Goal: Communication & Community: Answer question/provide support

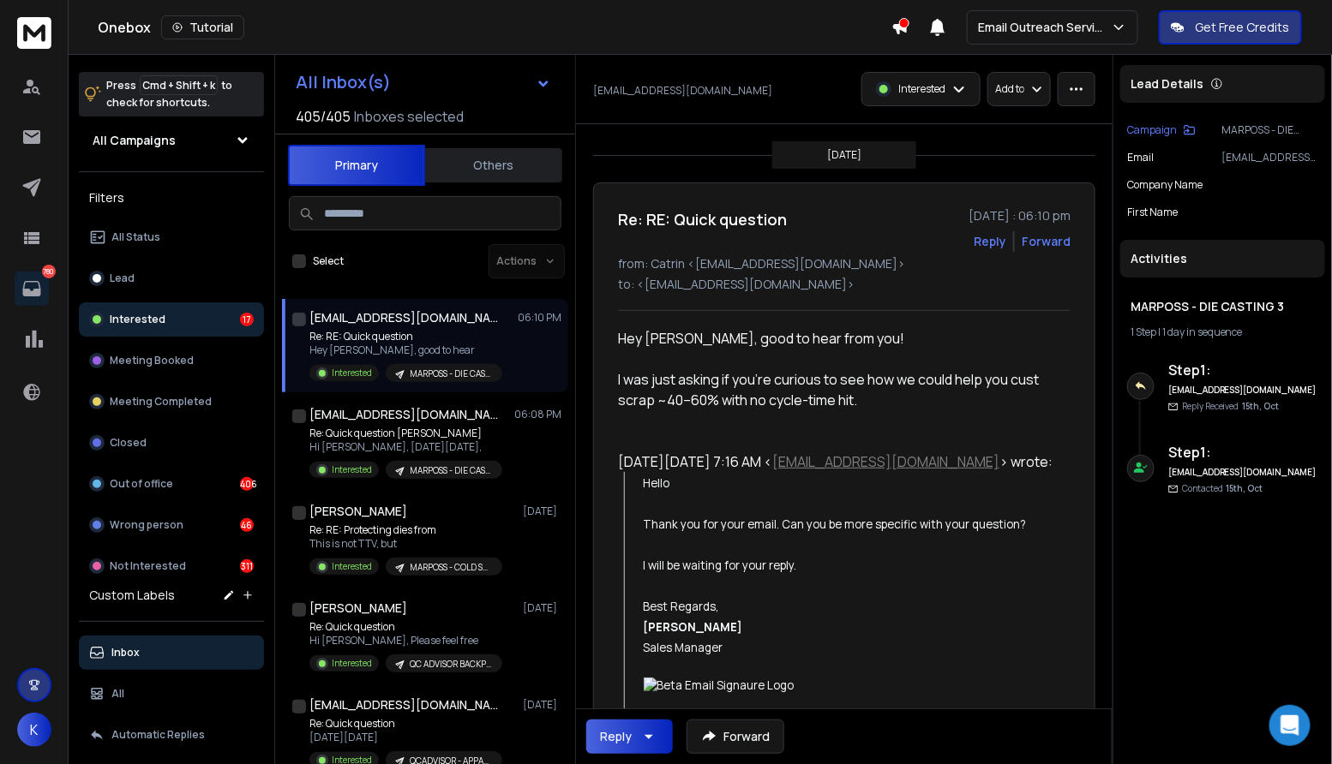
click at [364, 219] on input at bounding box center [425, 213] width 273 height 34
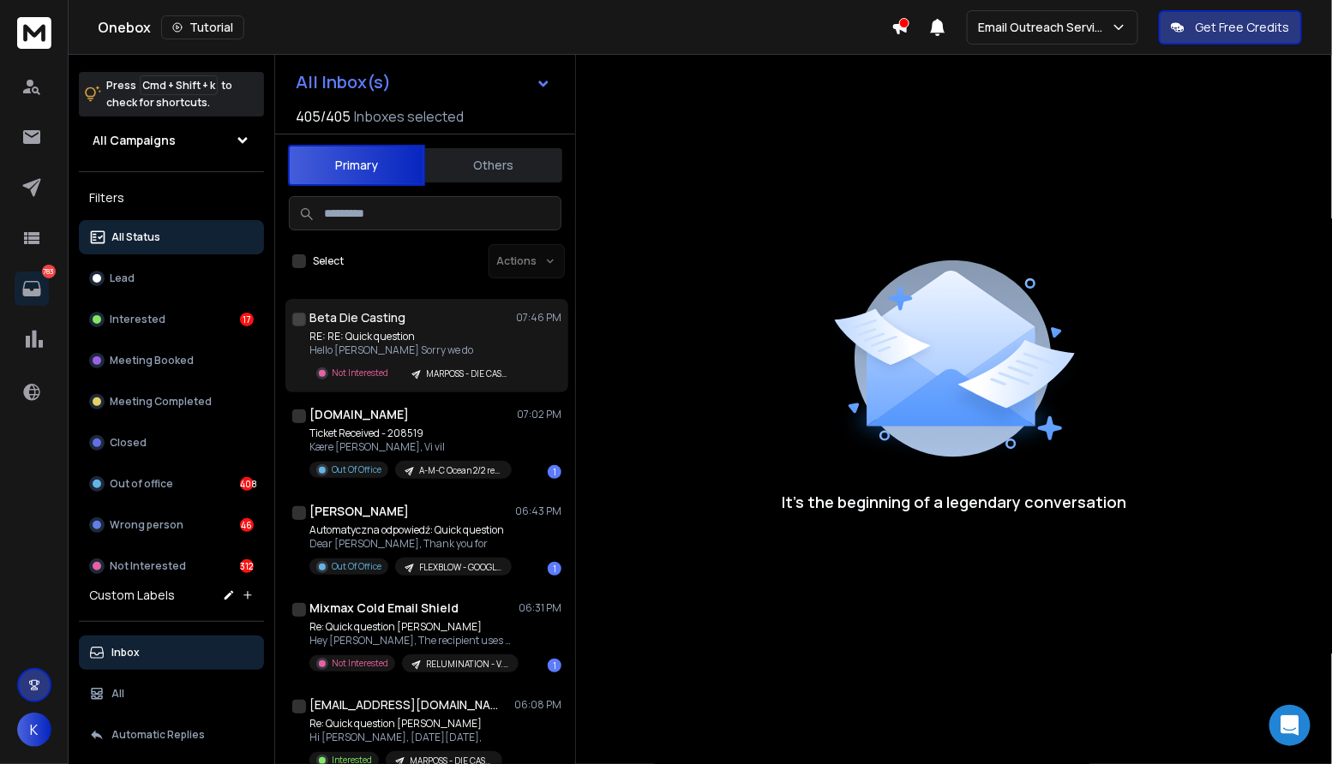
click at [478, 346] on p "Hello Catrin Sorry we do" at bounding box center [412, 351] width 206 height 14
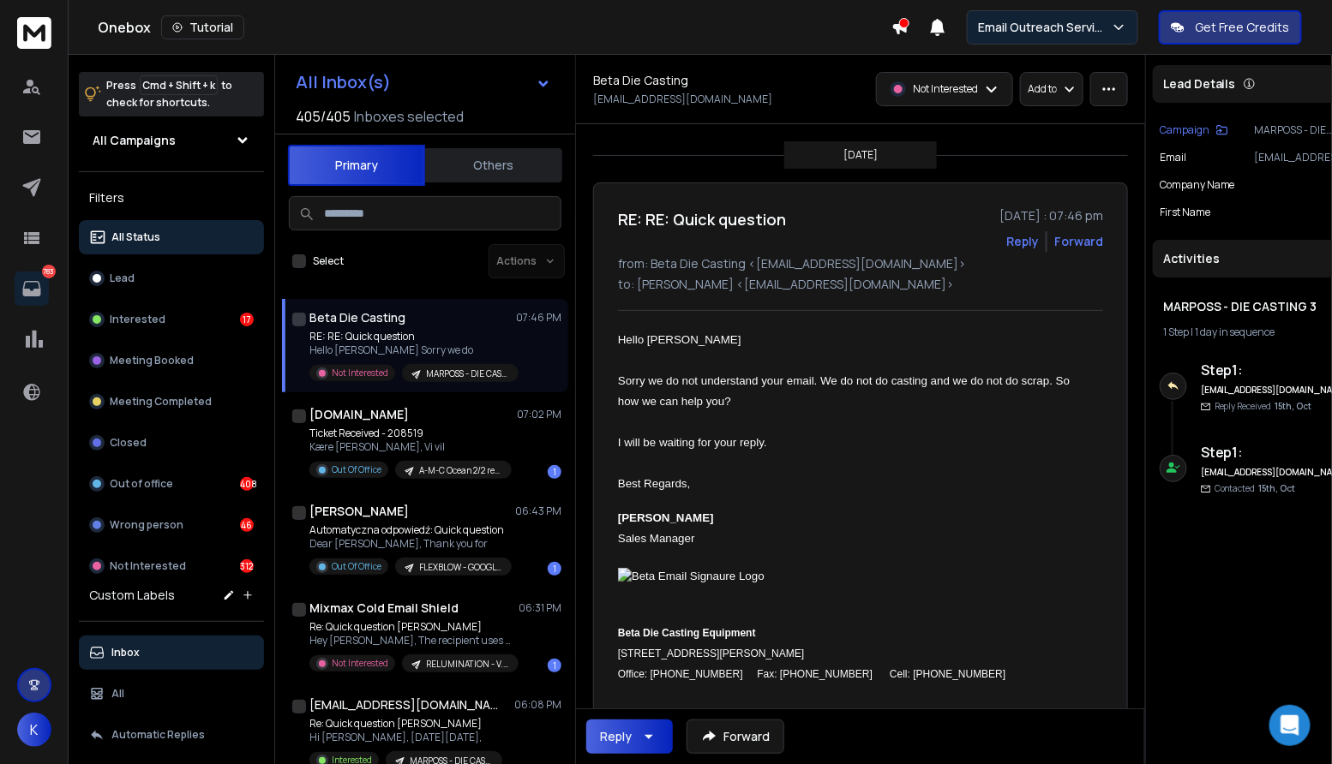
click at [1064, 20] on p "Email Outreach Service" at bounding box center [1044, 27] width 133 height 17
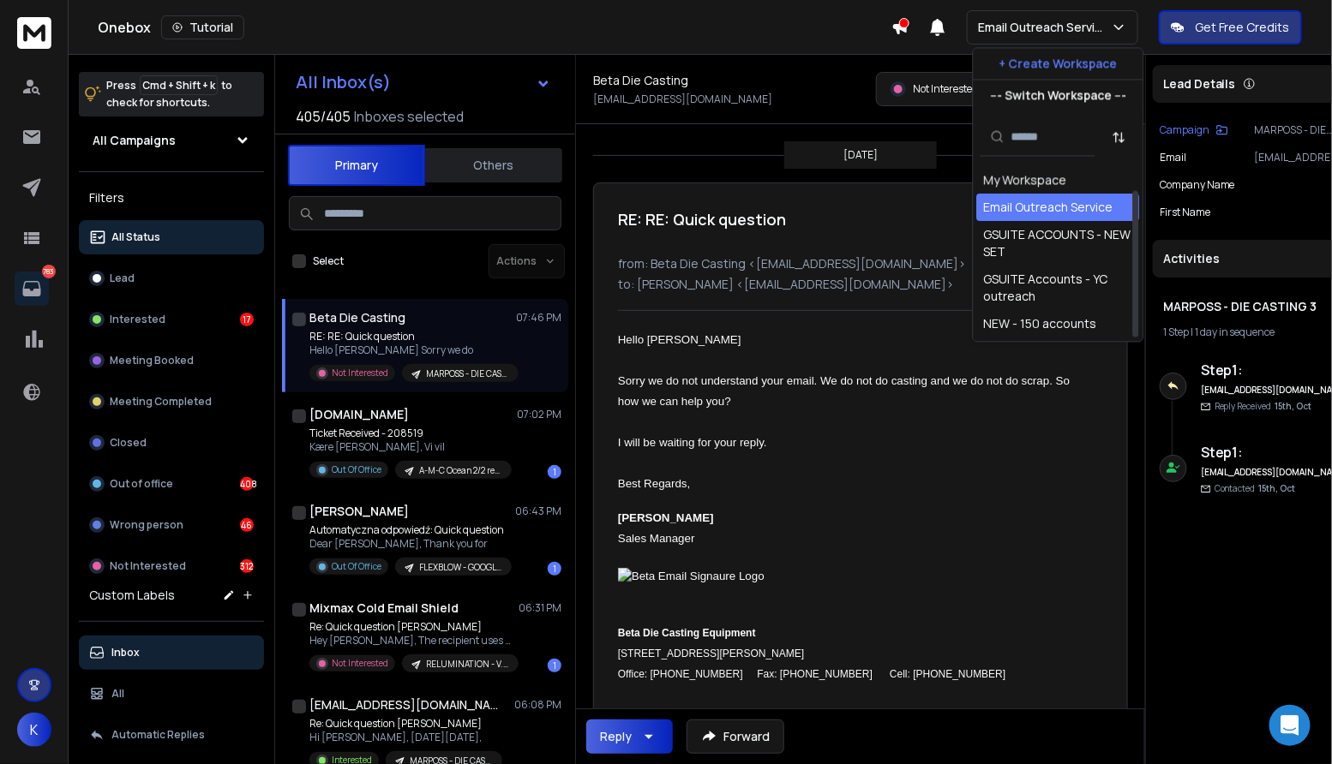
scroll to position [27, 0]
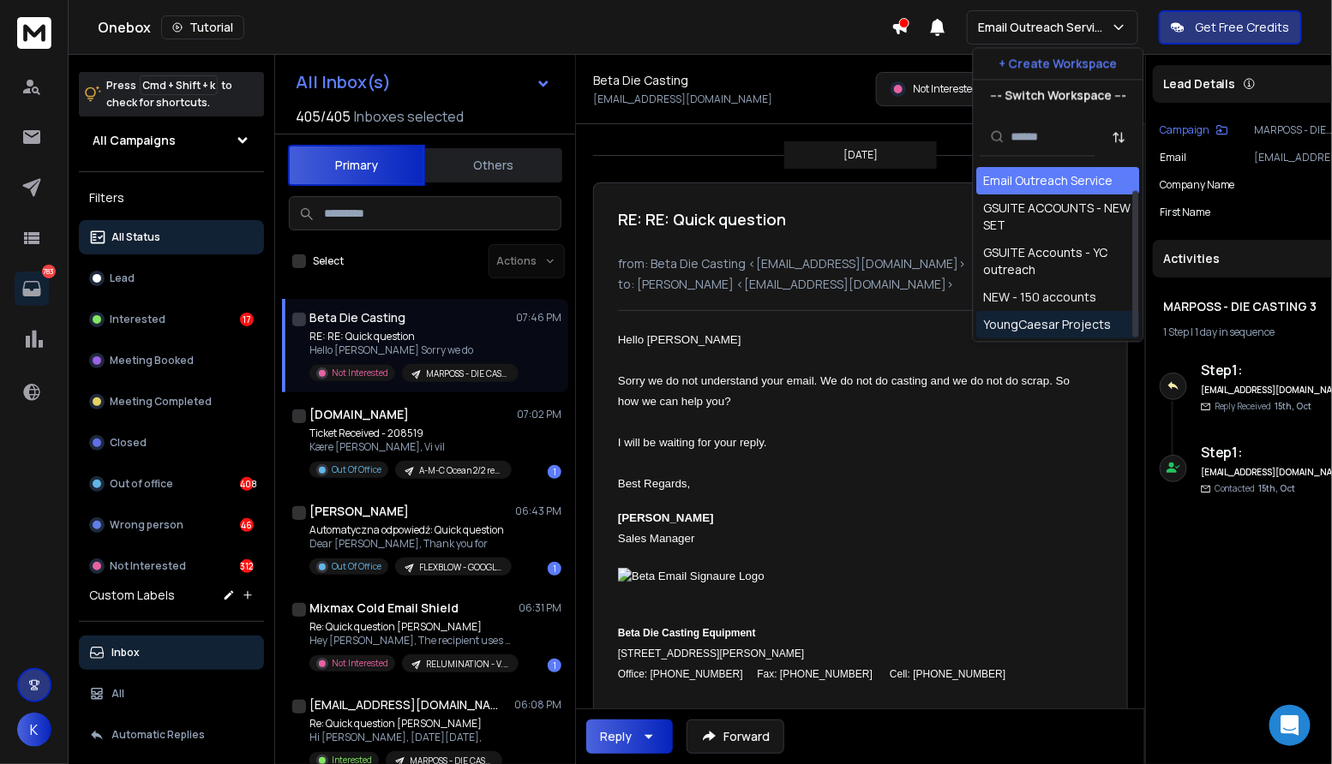
click at [1033, 314] on div "YoungCaesar Projects" at bounding box center [1058, 324] width 163 height 27
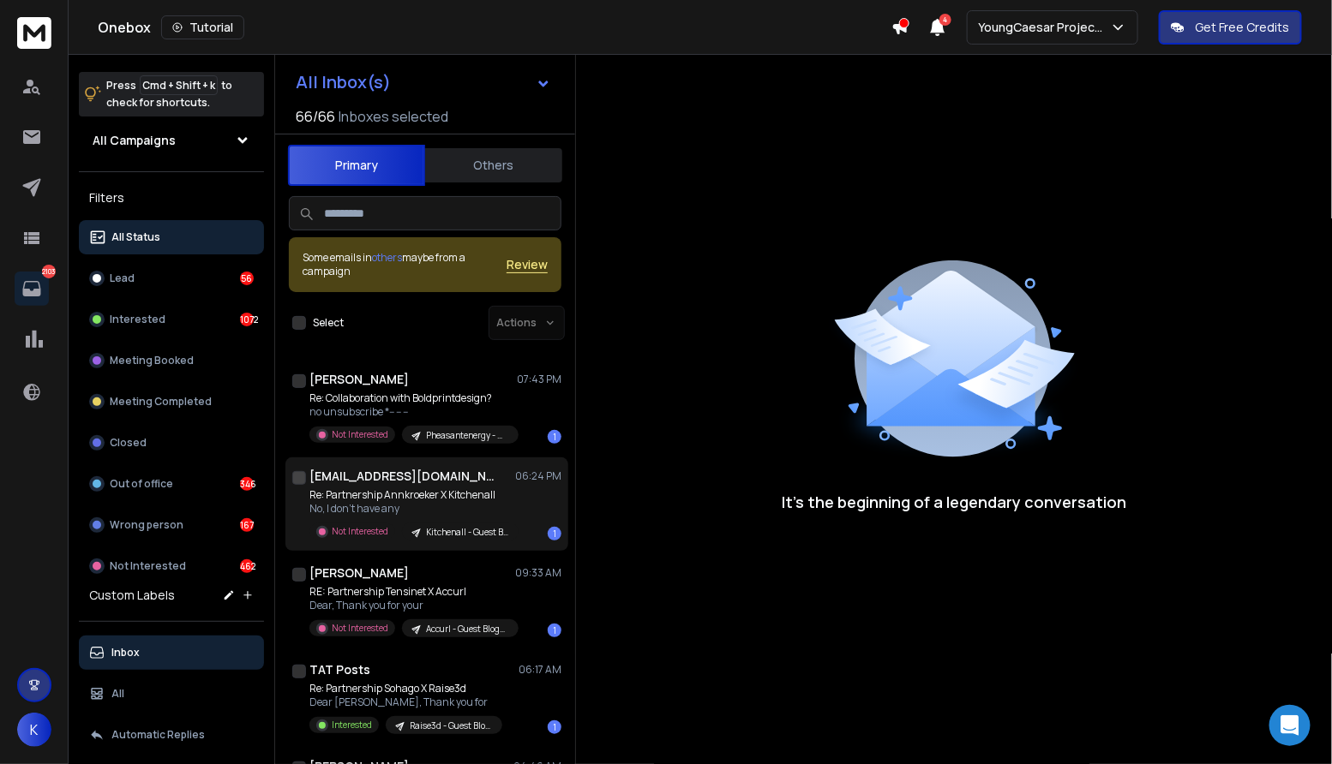
click at [413, 475] on h1 "info@annkroeker.com" at bounding box center [403, 476] width 189 height 17
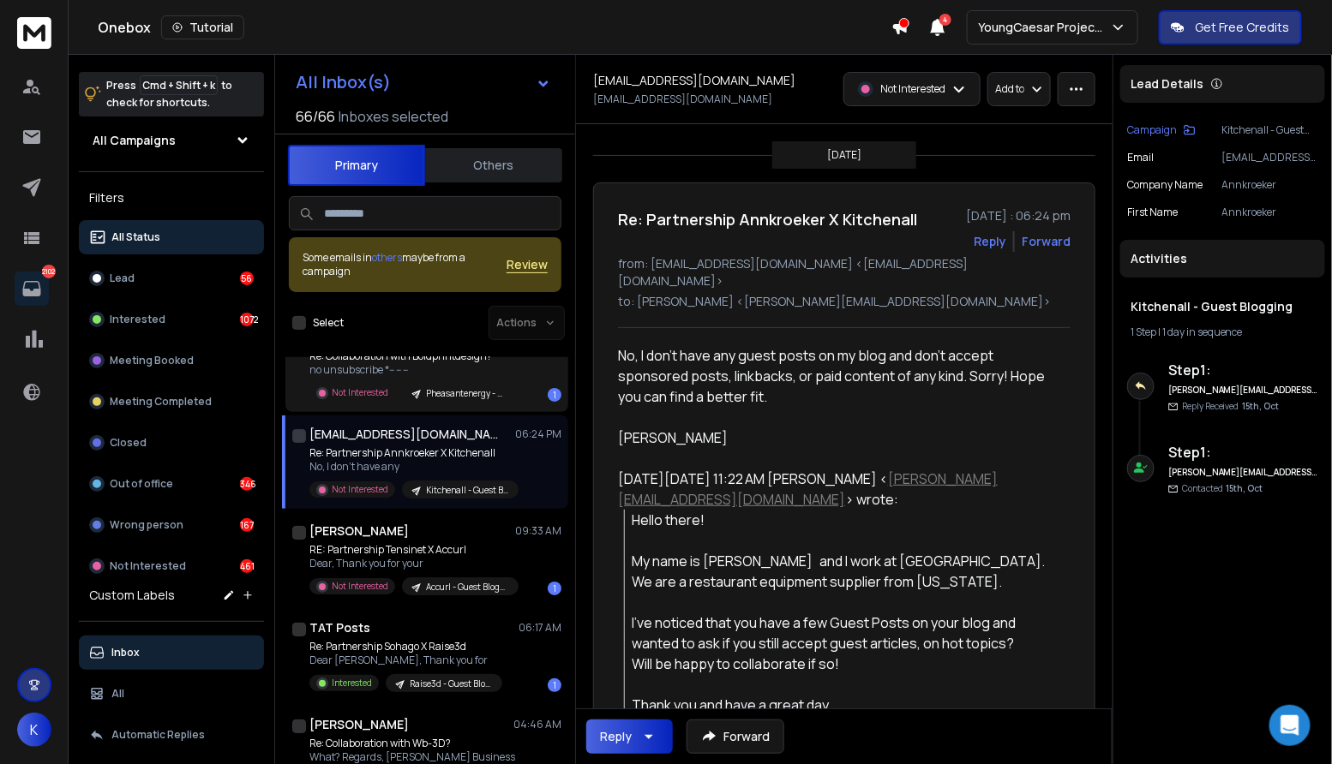
scroll to position [50, 0]
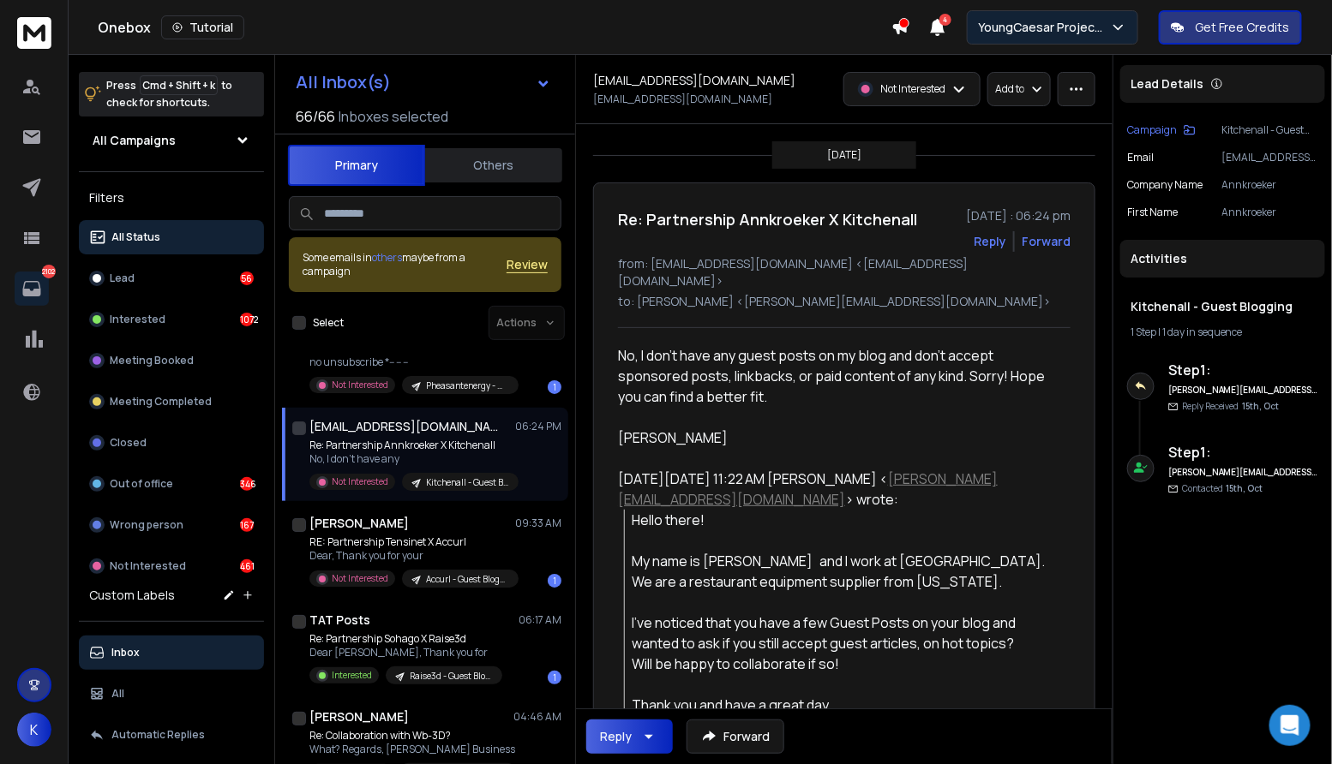
click at [1028, 37] on button "YoungCaesar Projects" at bounding box center [1052, 27] width 171 height 34
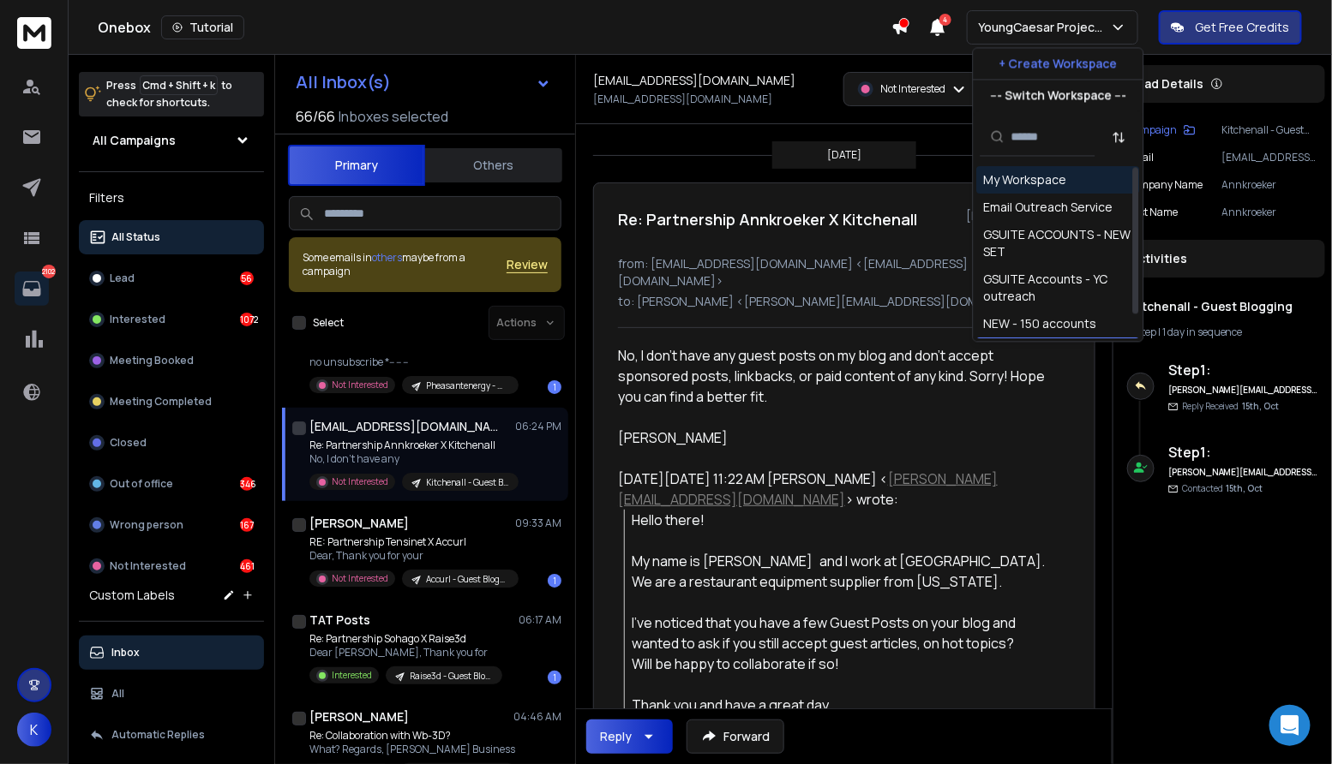
click at [1039, 175] on div "My Workspace" at bounding box center [1025, 179] width 83 height 17
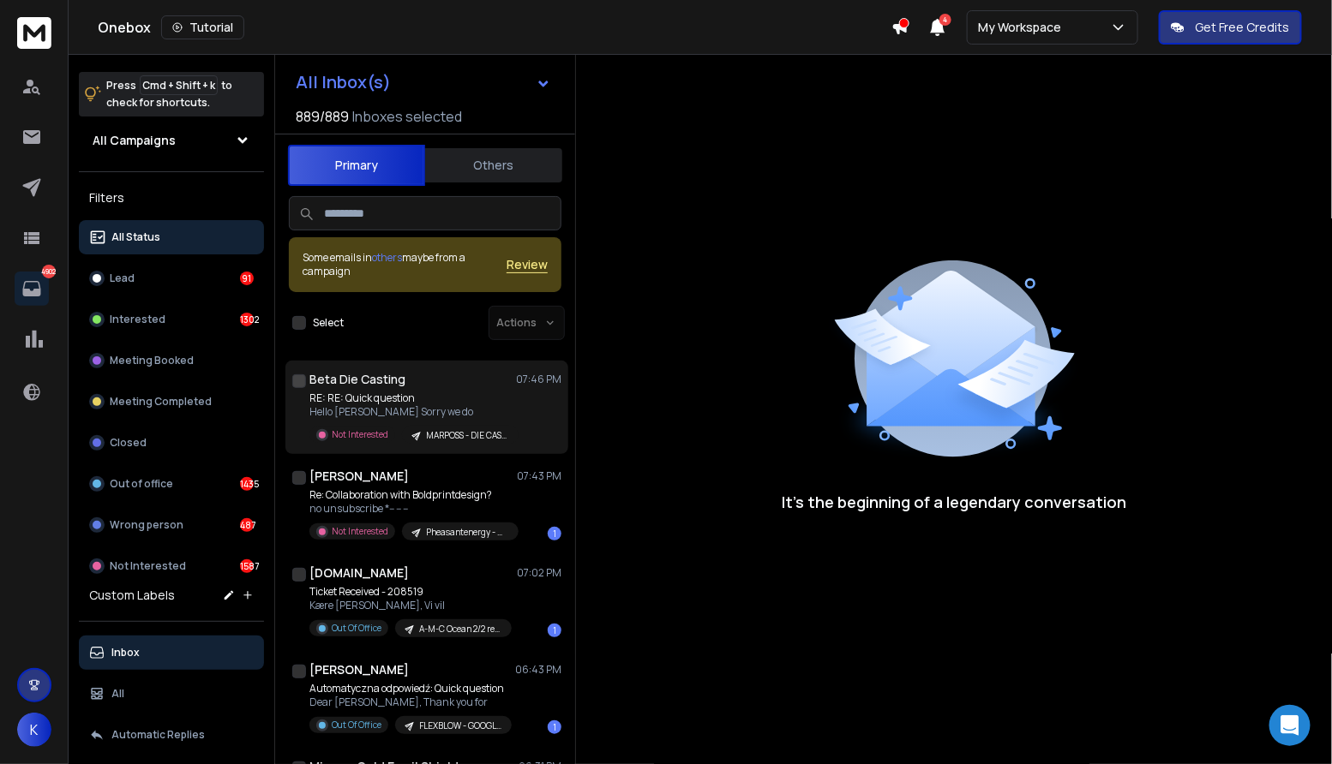
click at [452, 392] on p "RE: RE: Quick question" at bounding box center [412, 399] width 206 height 14
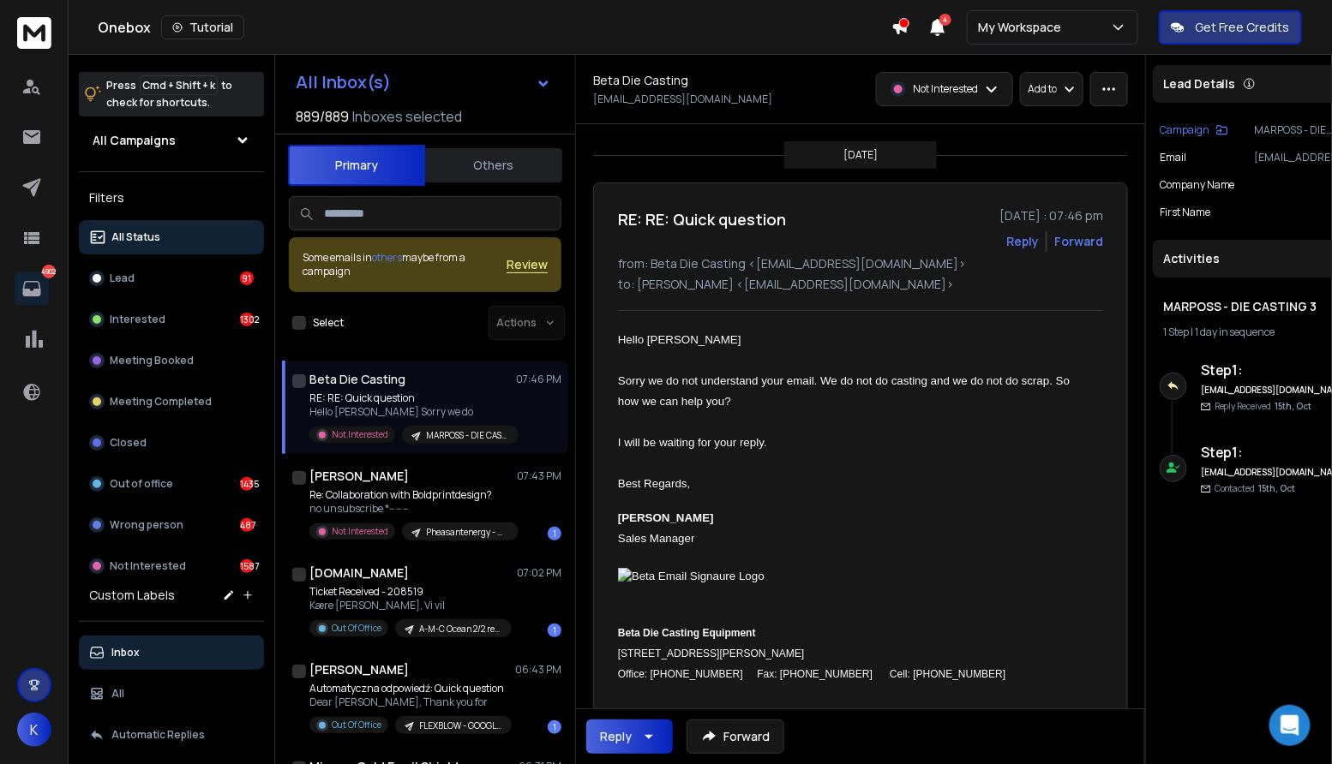
click at [843, 261] on p "from: Beta Die Casting <sales@betadiecasting.com>" at bounding box center [860, 263] width 485 height 17
click at [882, 263] on p "from: Beta Die Casting <sales@betadiecasting.com>" at bounding box center [860, 263] width 485 height 17
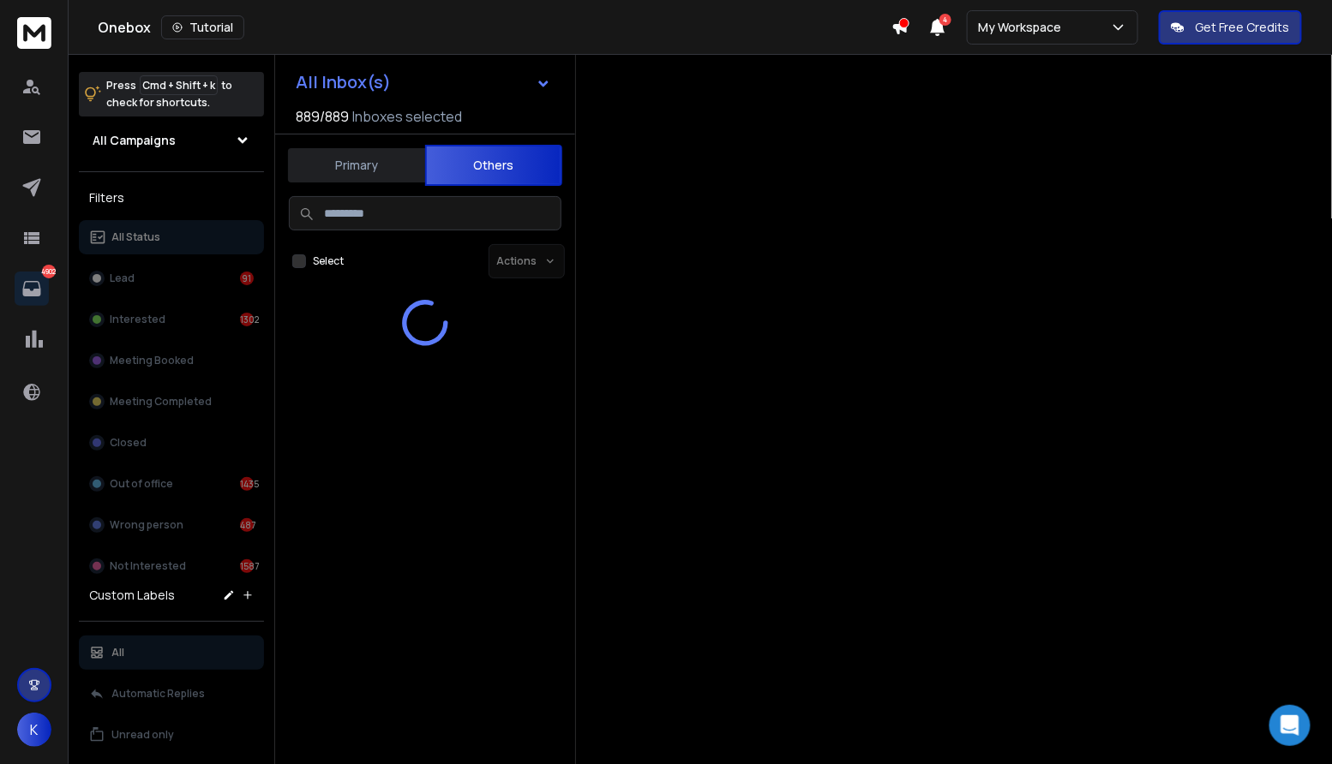
click at [460, 168] on button "Others" at bounding box center [493, 165] width 137 height 41
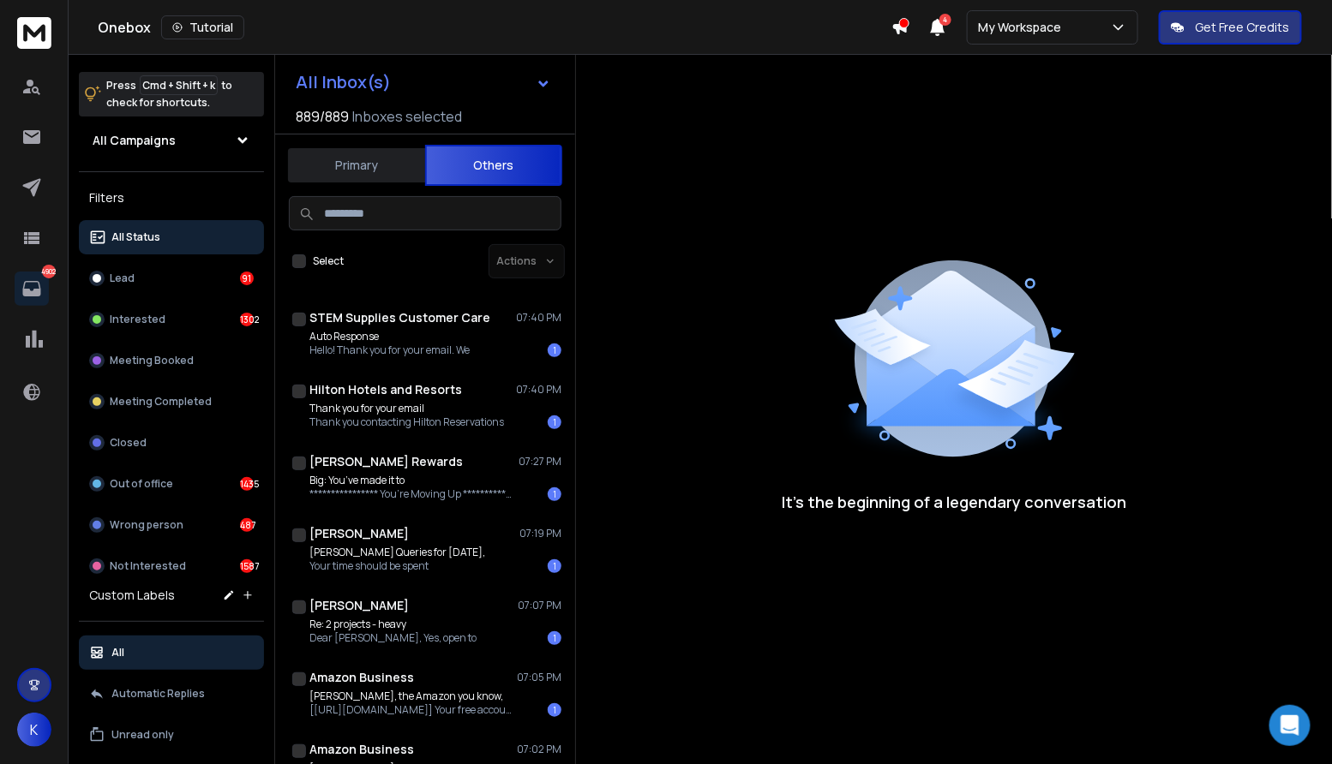
click at [378, 161] on button "Primary" at bounding box center [356, 166] width 137 height 38
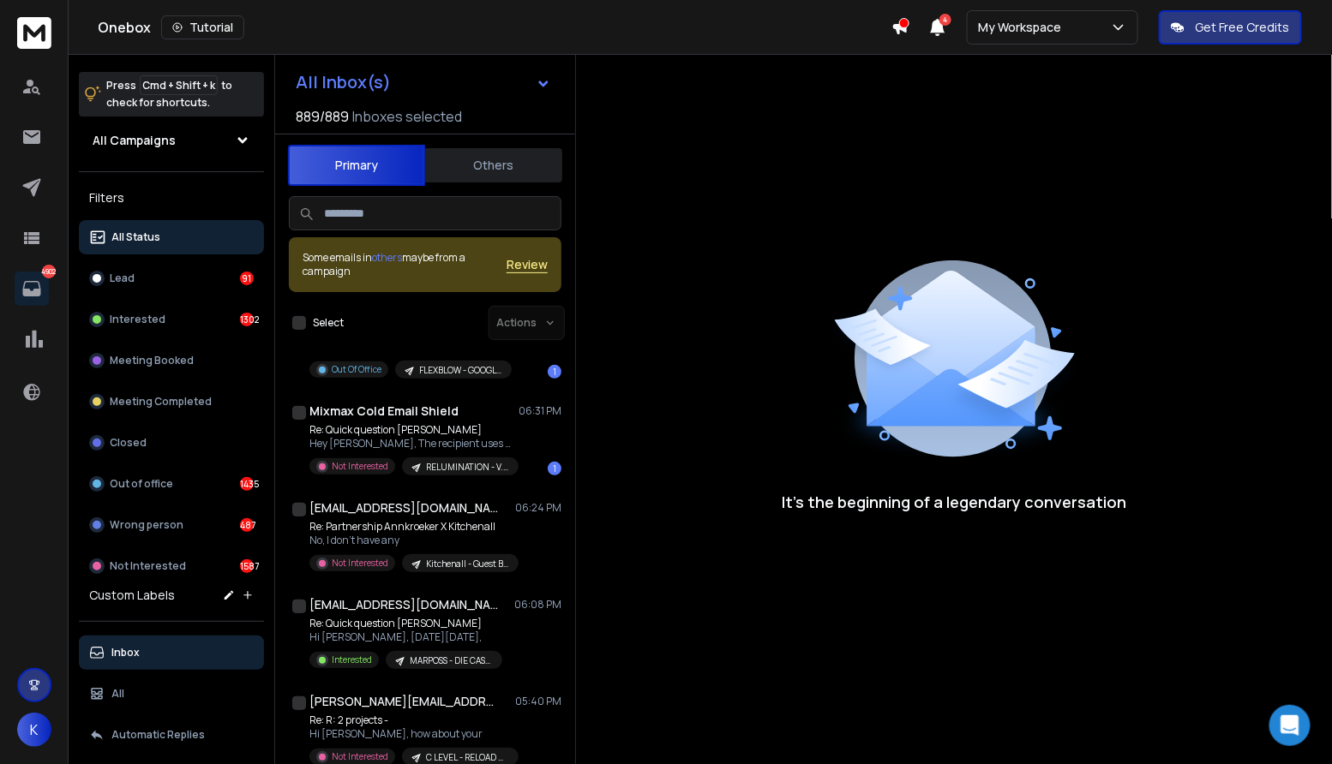
scroll to position [357, 0]
click at [1057, 23] on p "My Workspace" at bounding box center [1023, 27] width 90 height 17
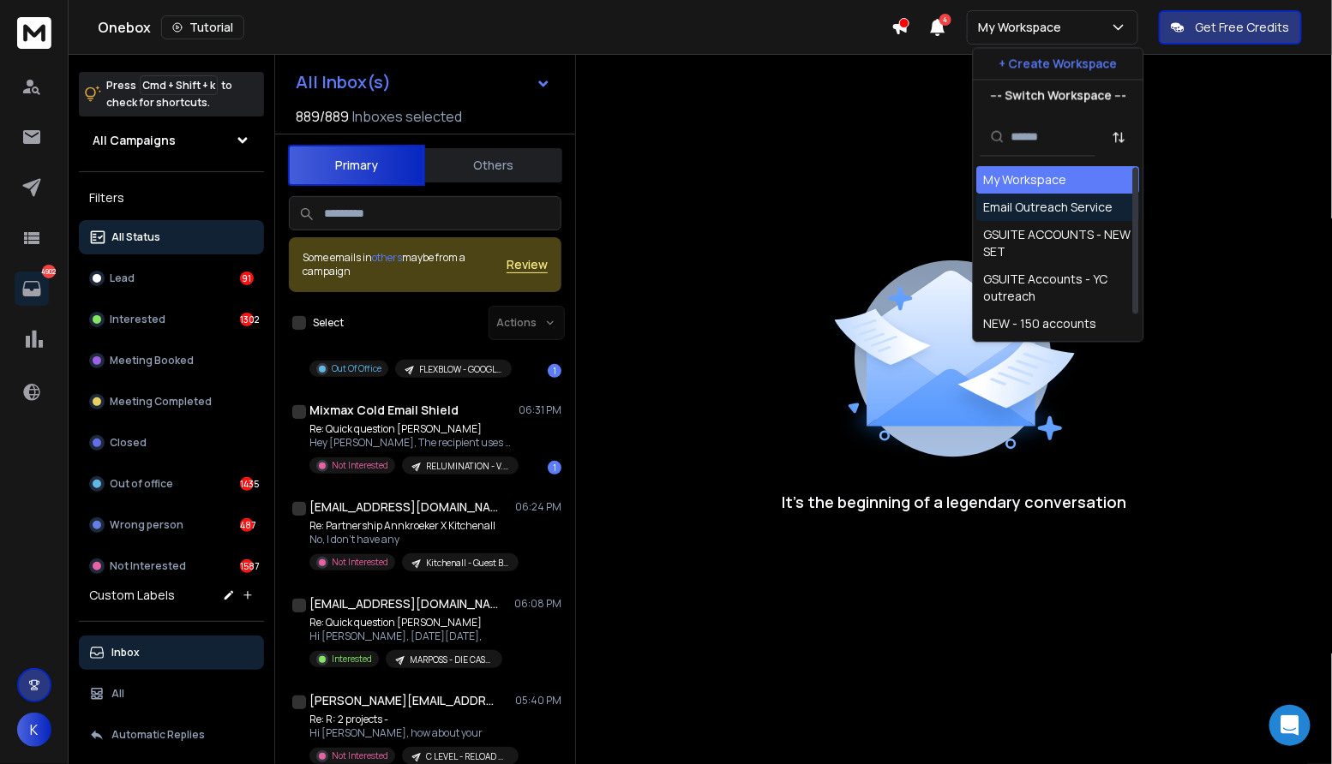
scroll to position [27, 0]
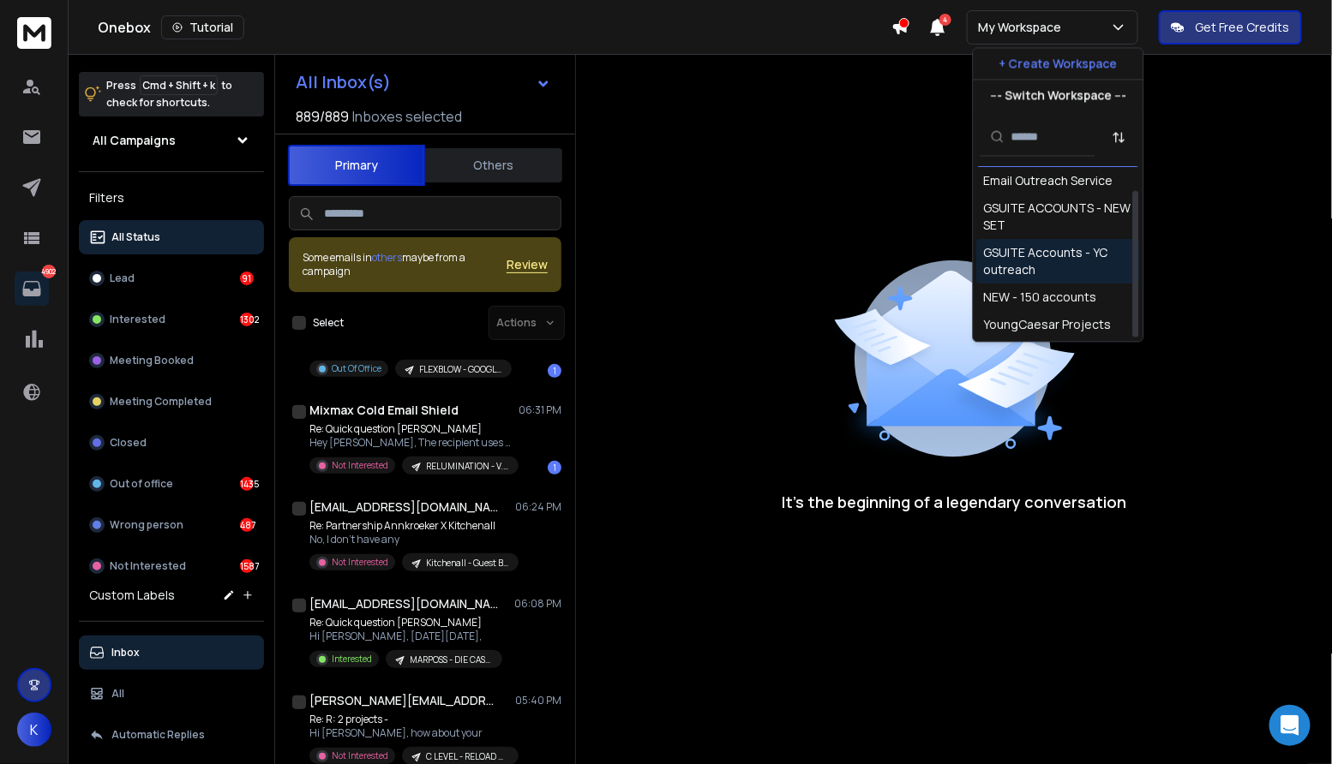
click at [1039, 279] on div "GSUITE Accounts - YC outreach" at bounding box center [1058, 261] width 163 height 45
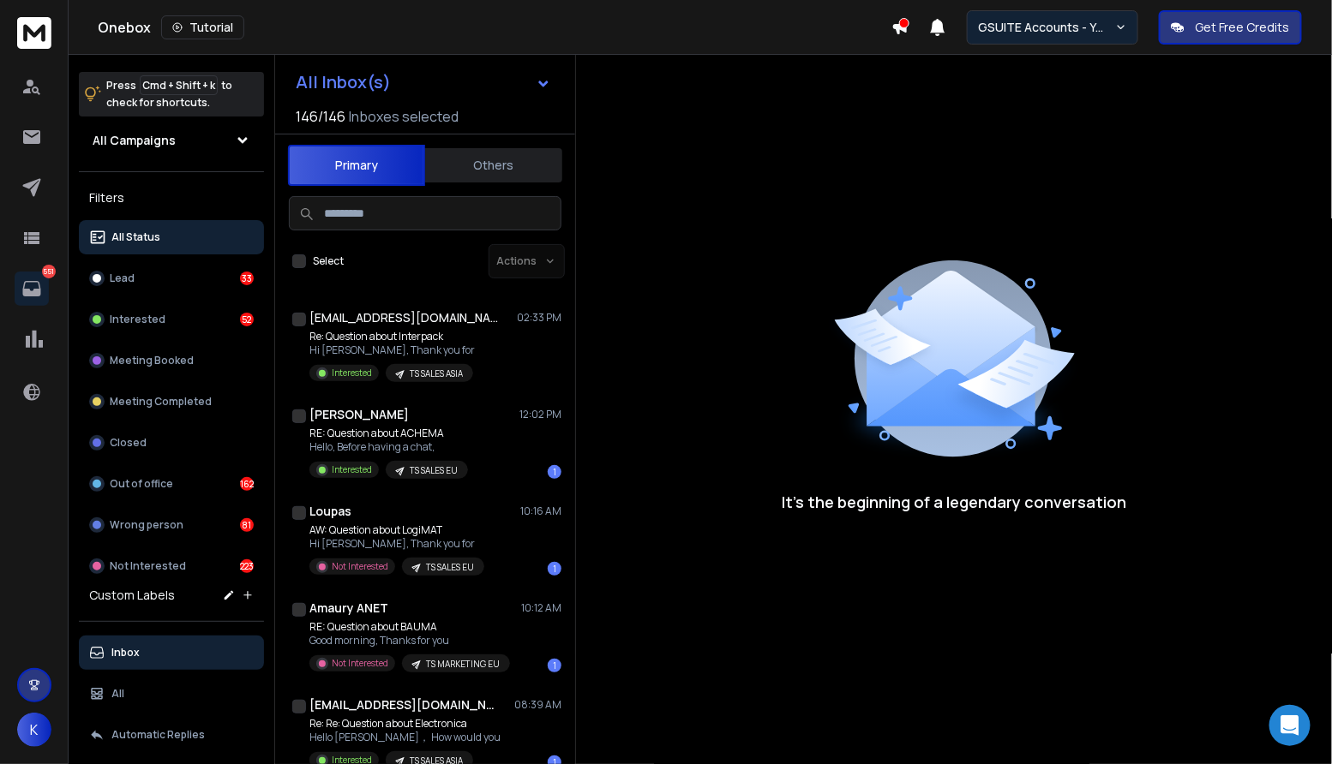
click at [1106, 36] on button "GSUITE Accounts - YC outreach" at bounding box center [1052, 27] width 171 height 34
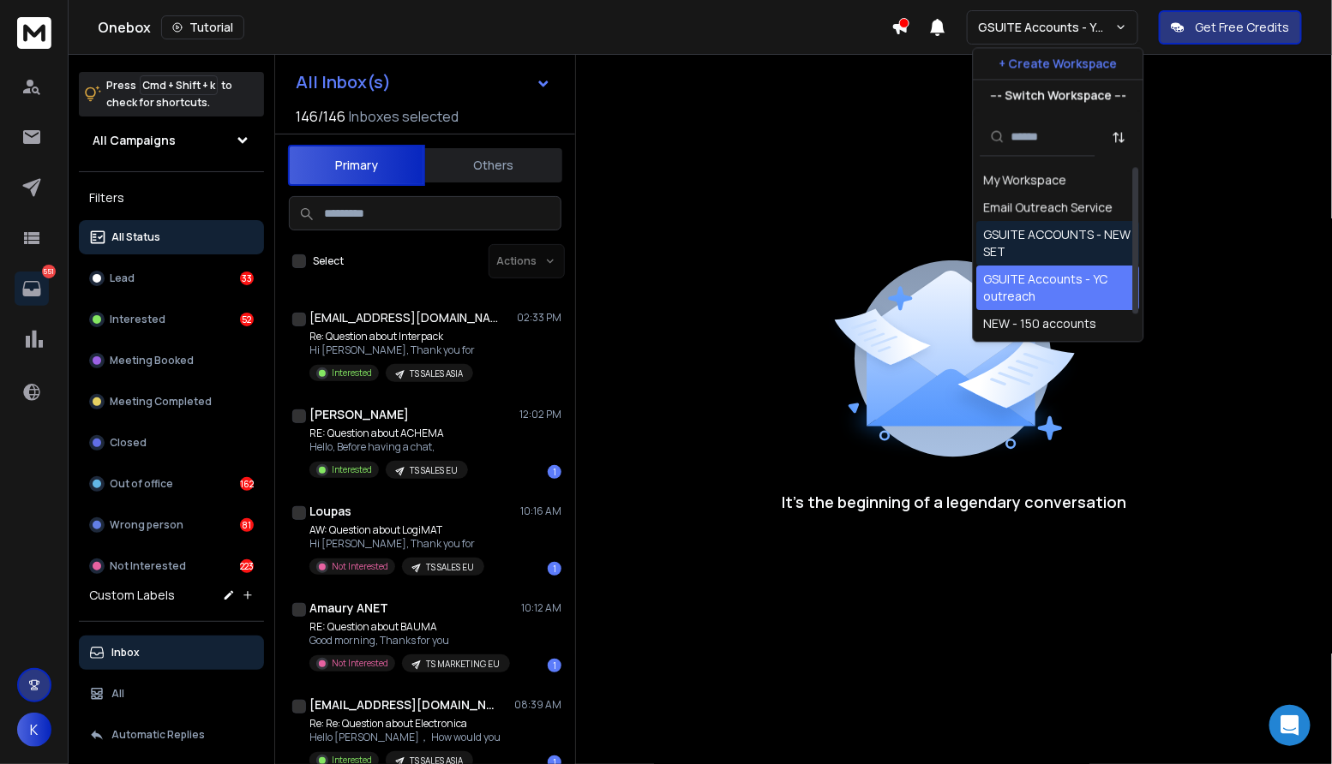
scroll to position [27, 0]
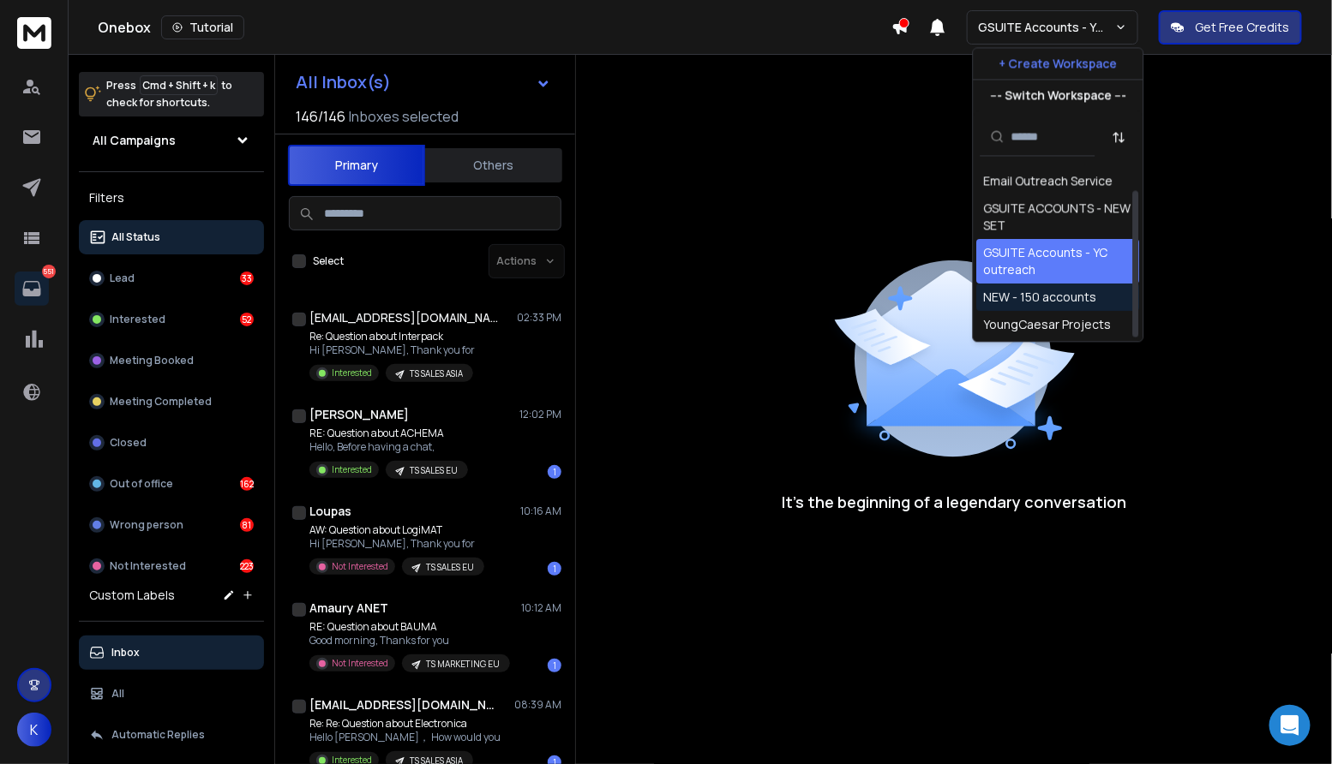
click at [1058, 299] on div "NEW - 150 accounts" at bounding box center [1040, 297] width 113 height 17
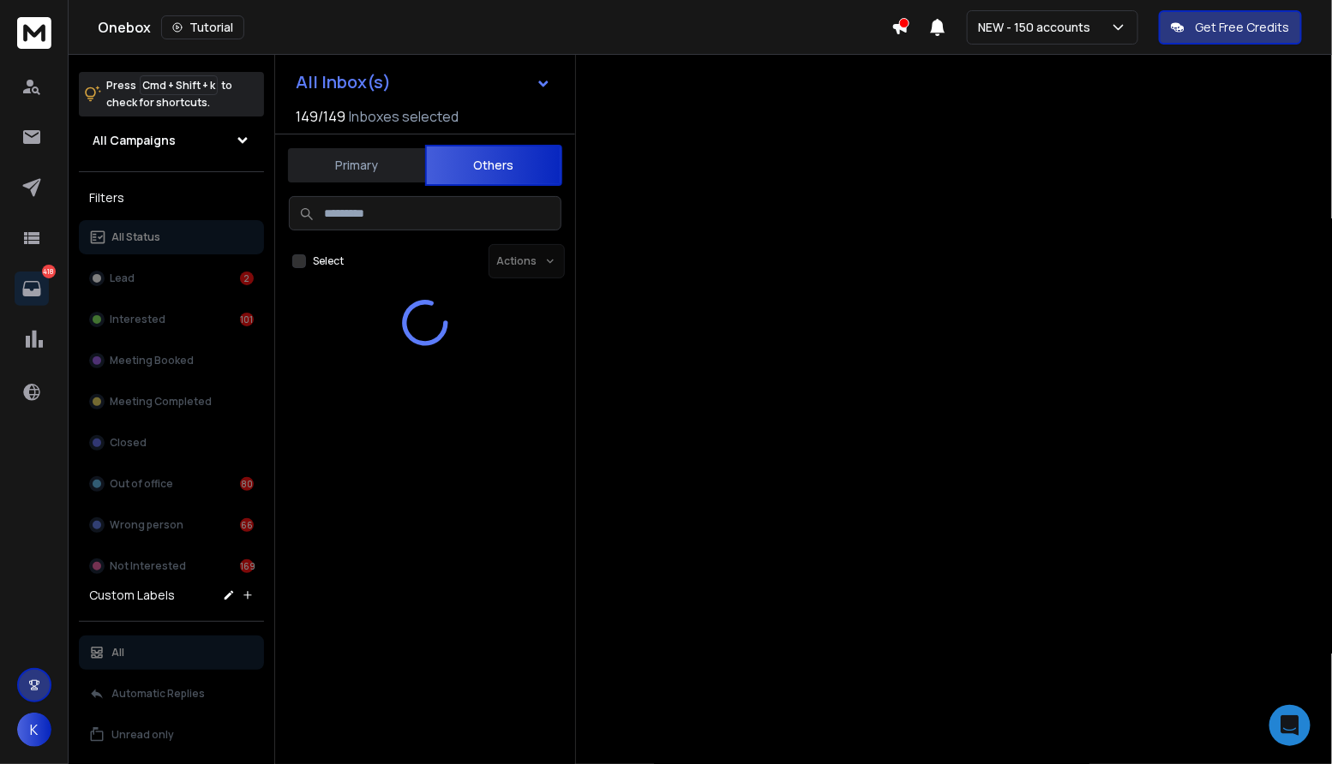
click at [478, 171] on button "Others" at bounding box center [493, 165] width 137 height 41
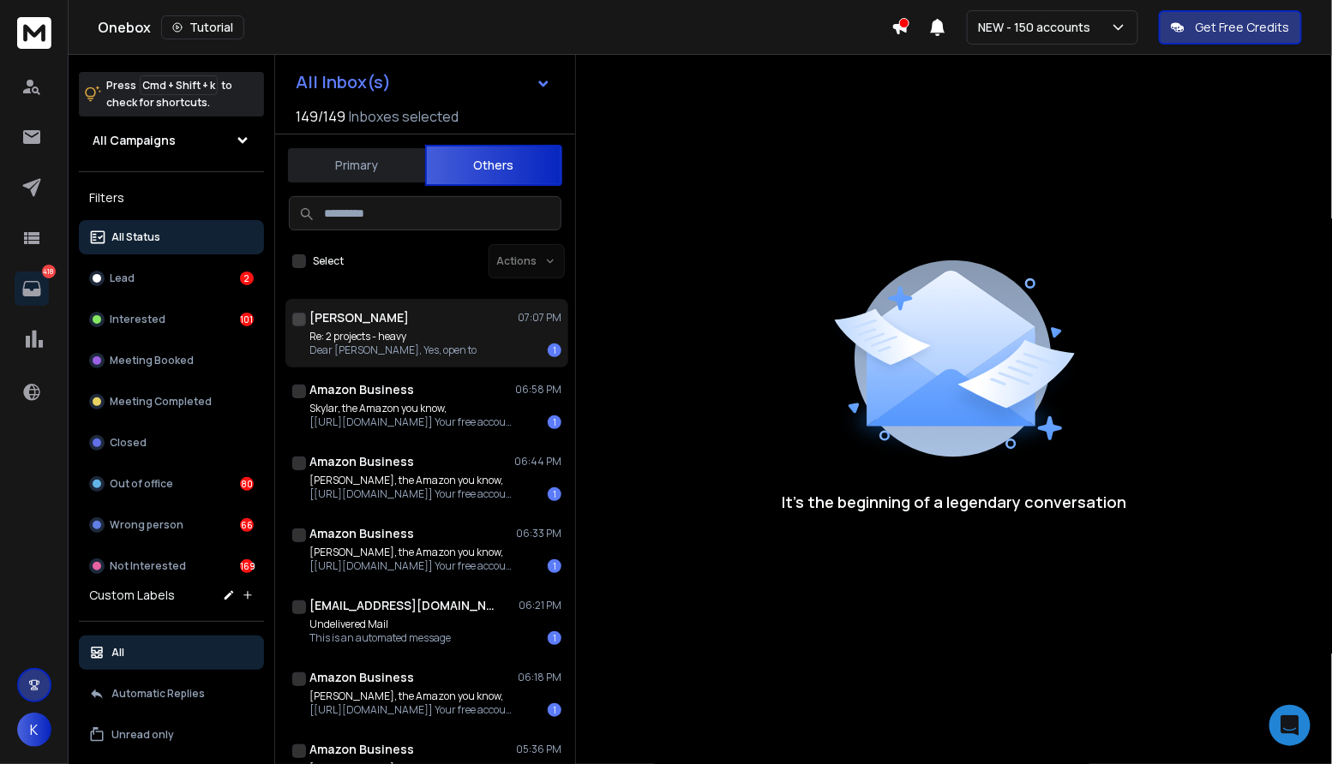
click at [401, 320] on div "Jinesh Manian 07:07 PM" at bounding box center [435, 317] width 252 height 17
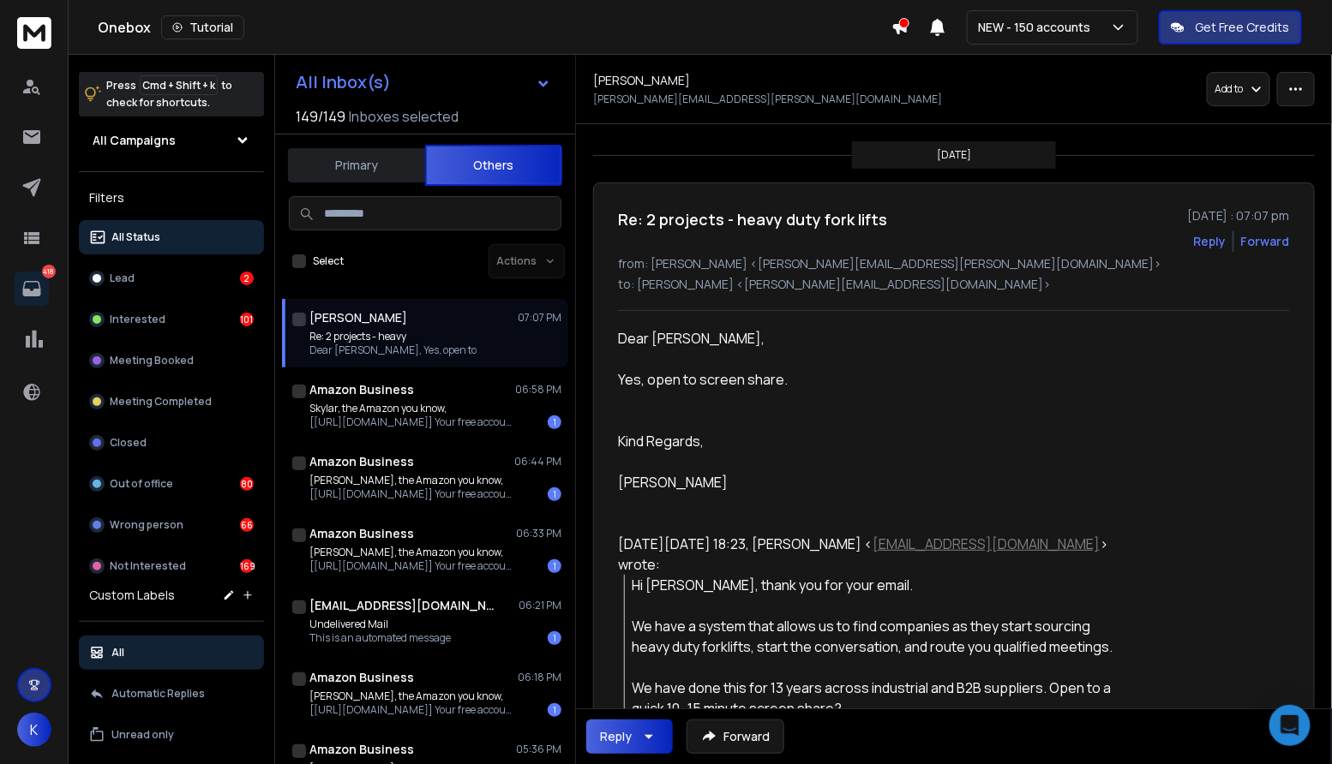
click at [620, 740] on div "Reply" at bounding box center [616, 736] width 32 height 17
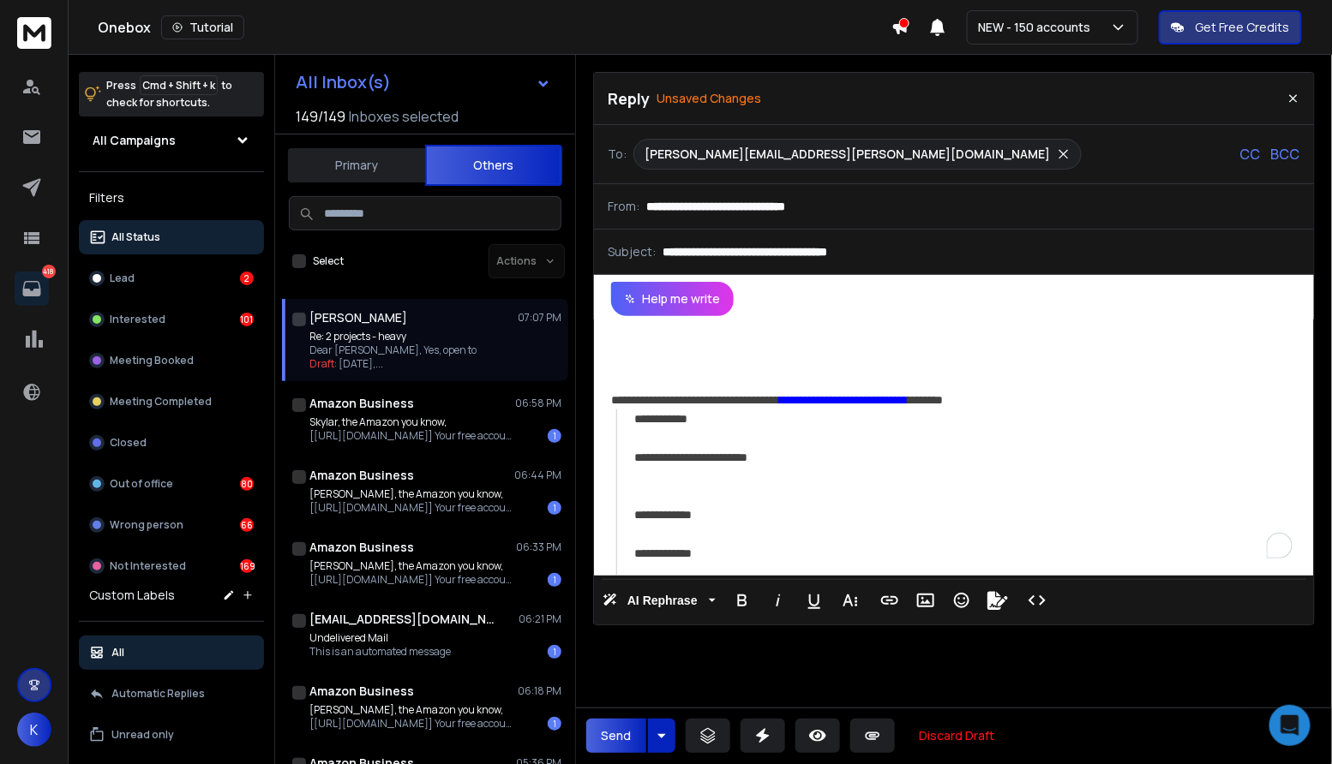
click at [843, 297] on div "Help me write" at bounding box center [954, 297] width 720 height 45
click at [806, 321] on div "**********" at bounding box center [954, 446] width 720 height 260
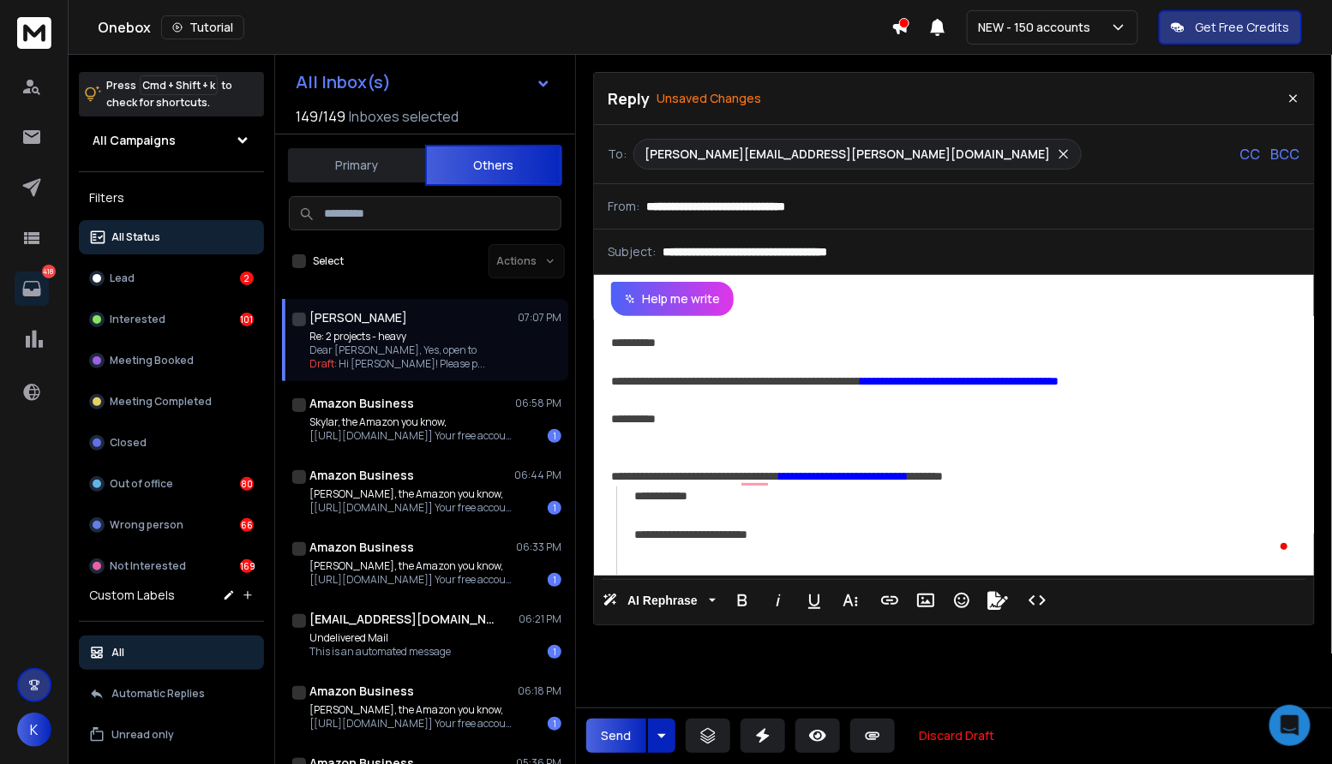
click at [620, 740] on button "Send" at bounding box center [616, 736] width 60 height 34
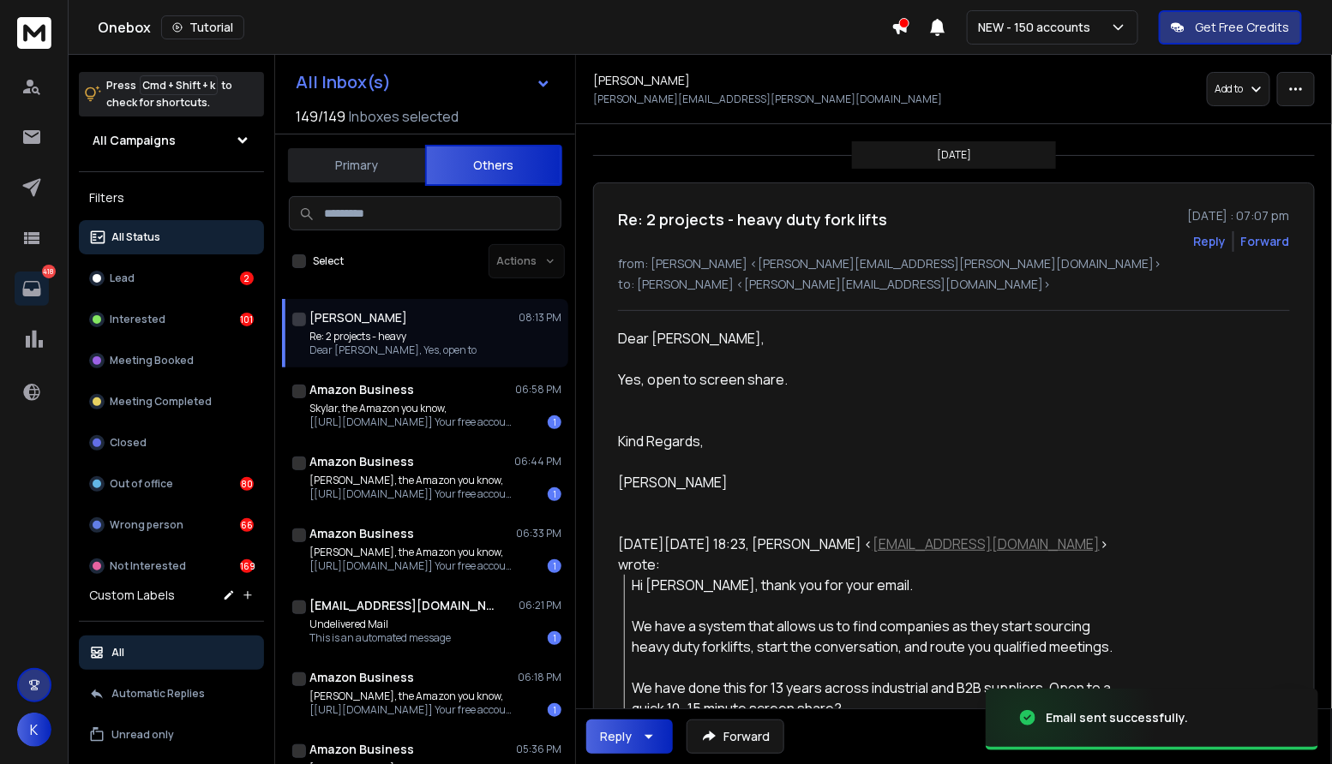
click at [371, 159] on button "Primary" at bounding box center [356, 166] width 137 height 38
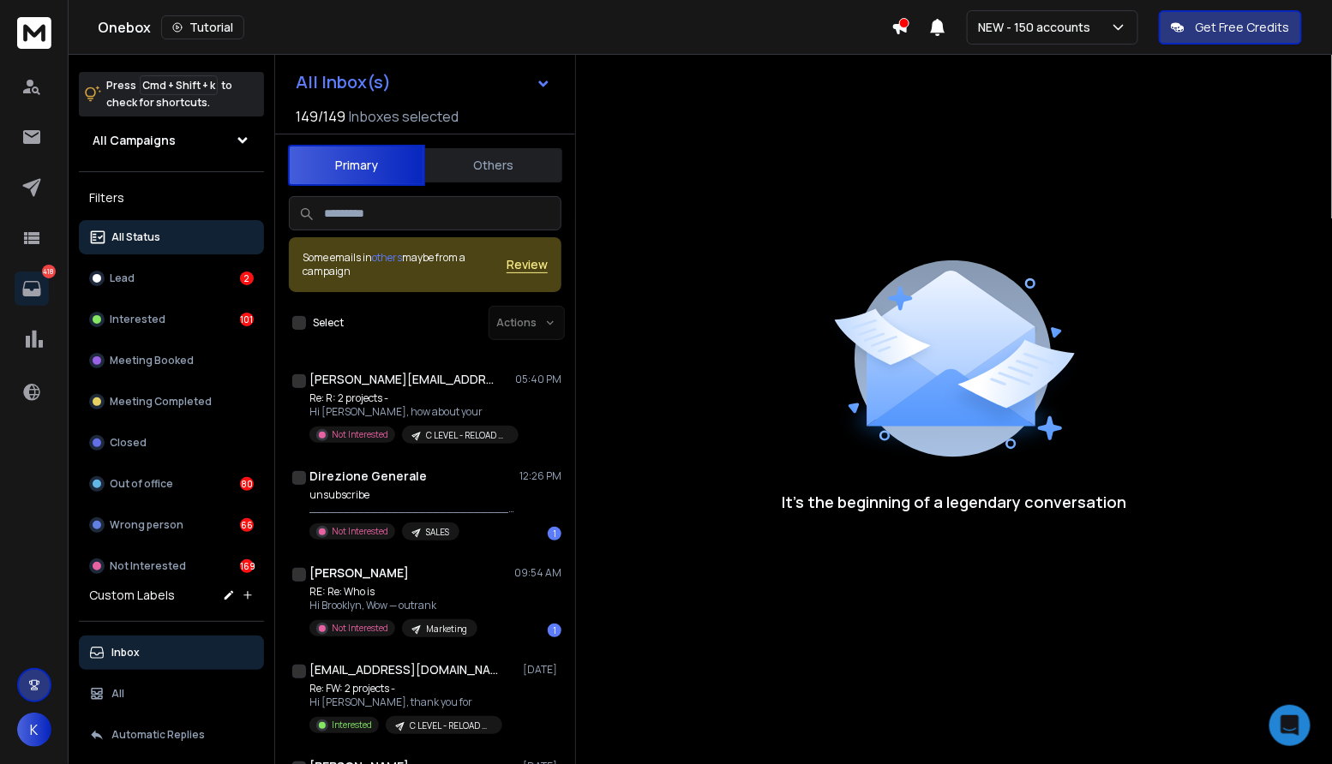
click at [774, 330] on div "It’s the beginning of a legendary conversation" at bounding box center [954, 380] width 756 height 650
click at [476, 166] on button "Others" at bounding box center [493, 166] width 137 height 38
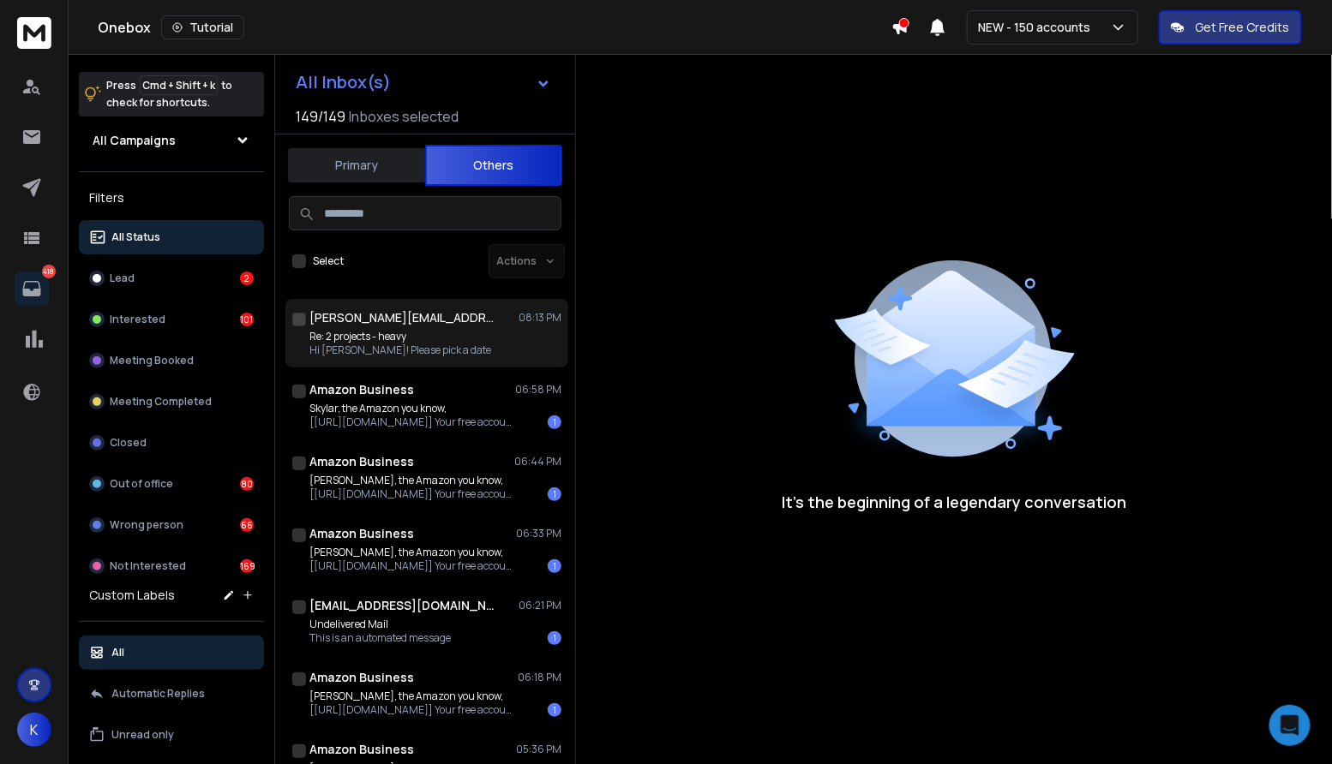
click at [385, 351] on p "Hi Jinesh! Please pick a date" at bounding box center [400, 351] width 182 height 14
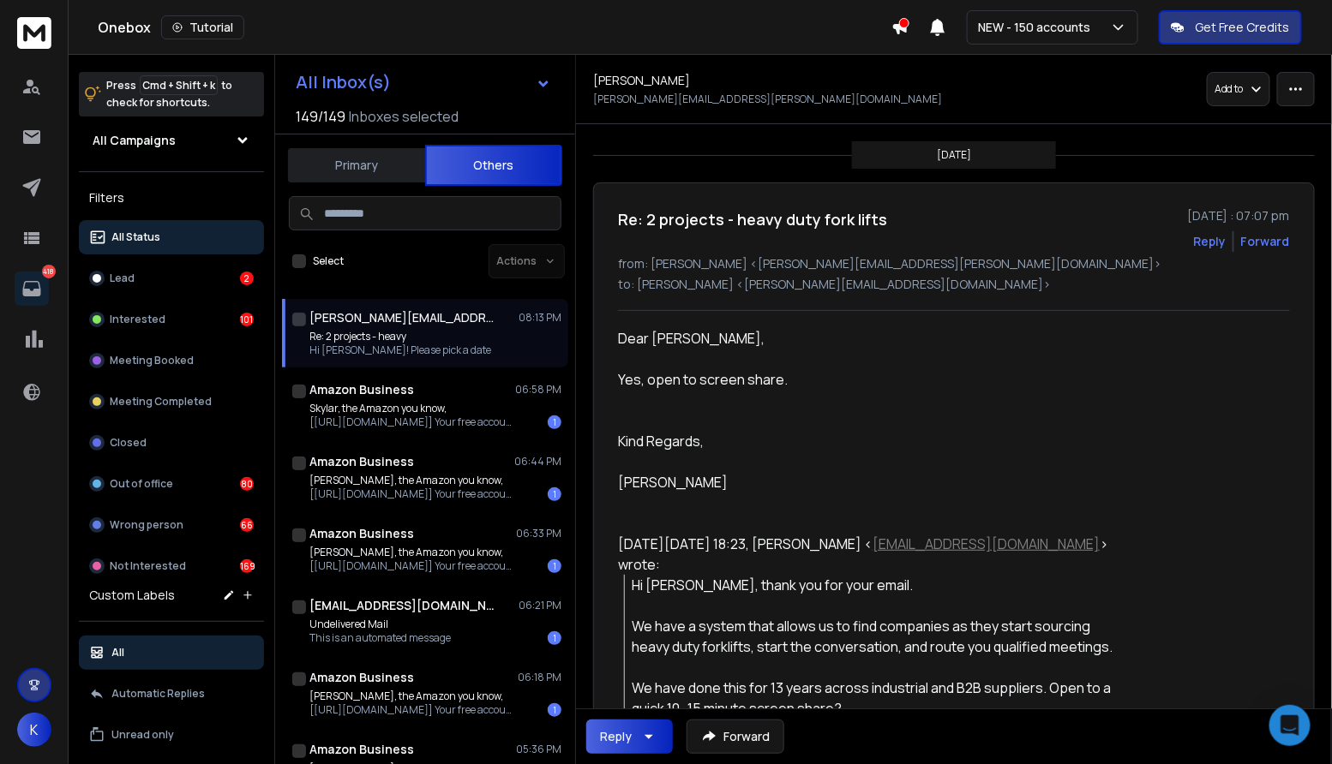
click at [628, 736] on div "Reply" at bounding box center [616, 736] width 32 height 17
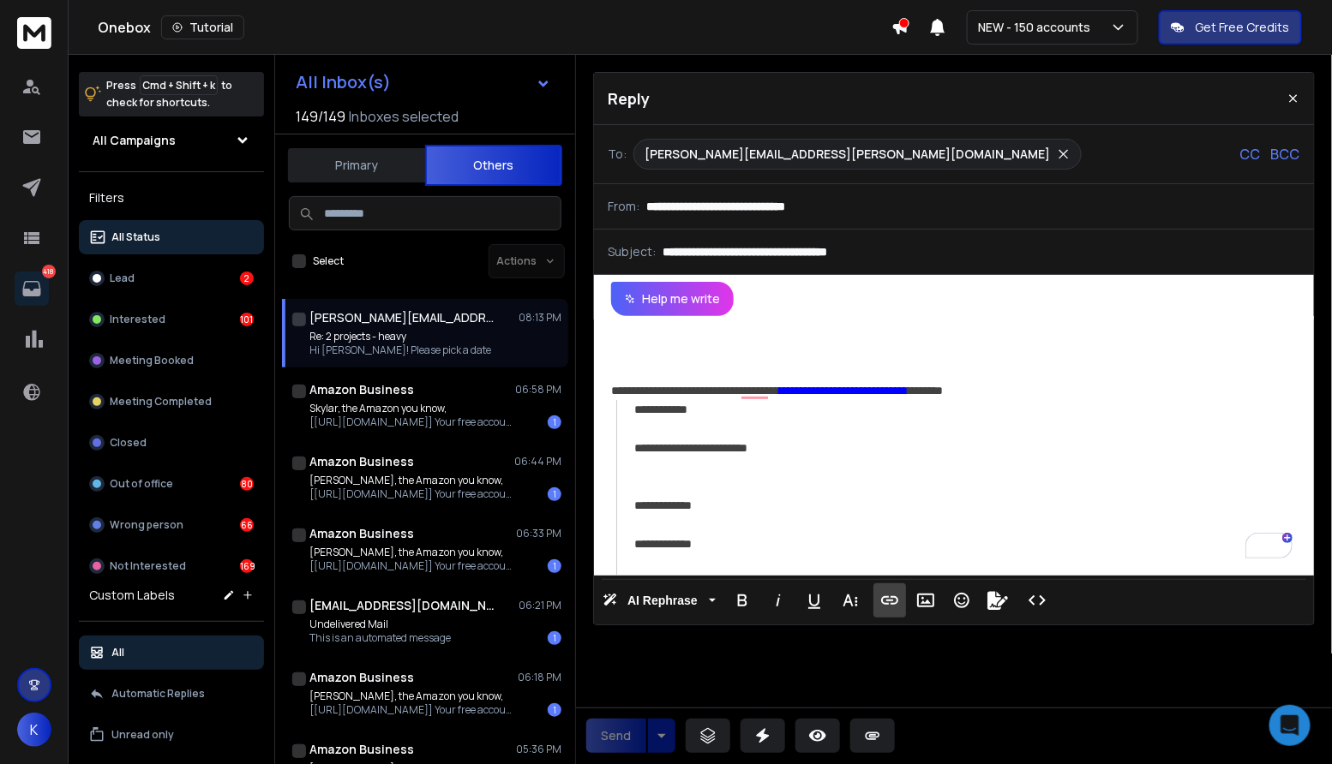
scroll to position [21, 0]
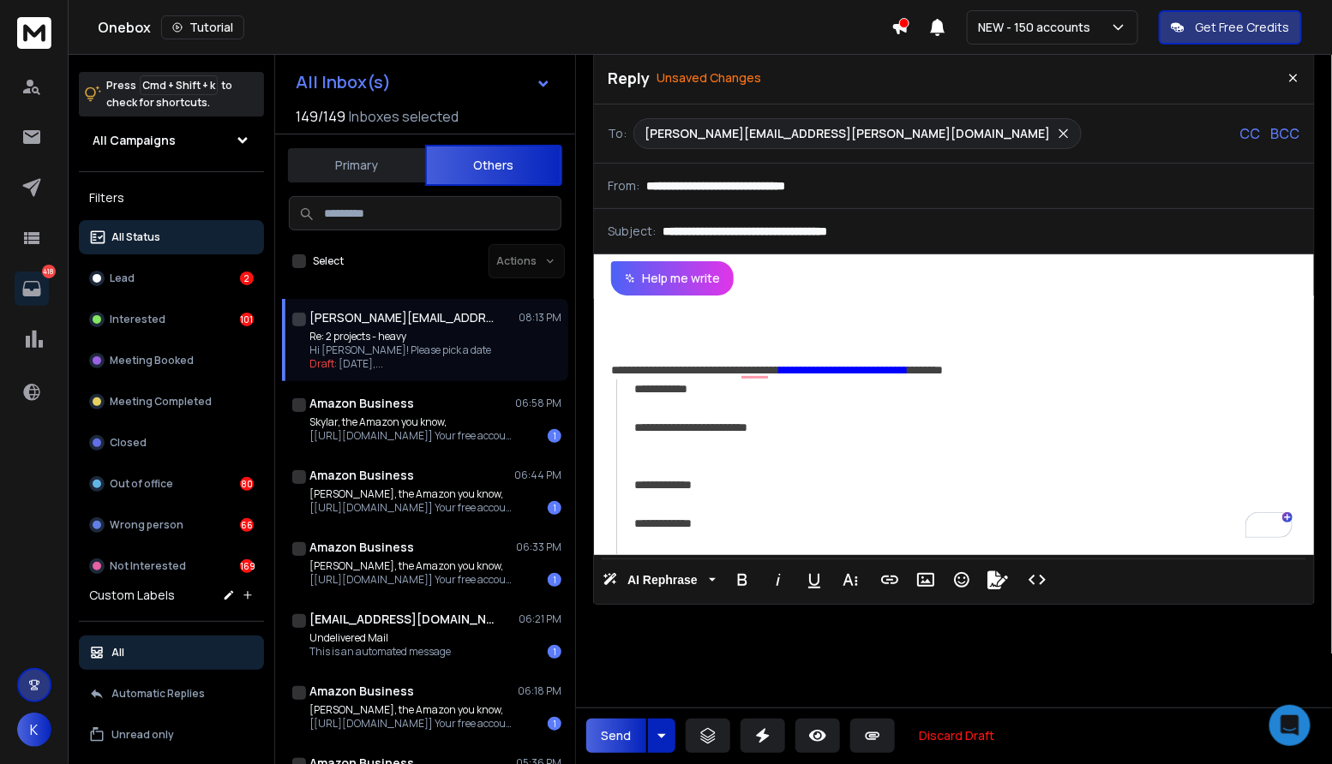
click at [1292, 78] on icon at bounding box center [1293, 78] width 14 height 14
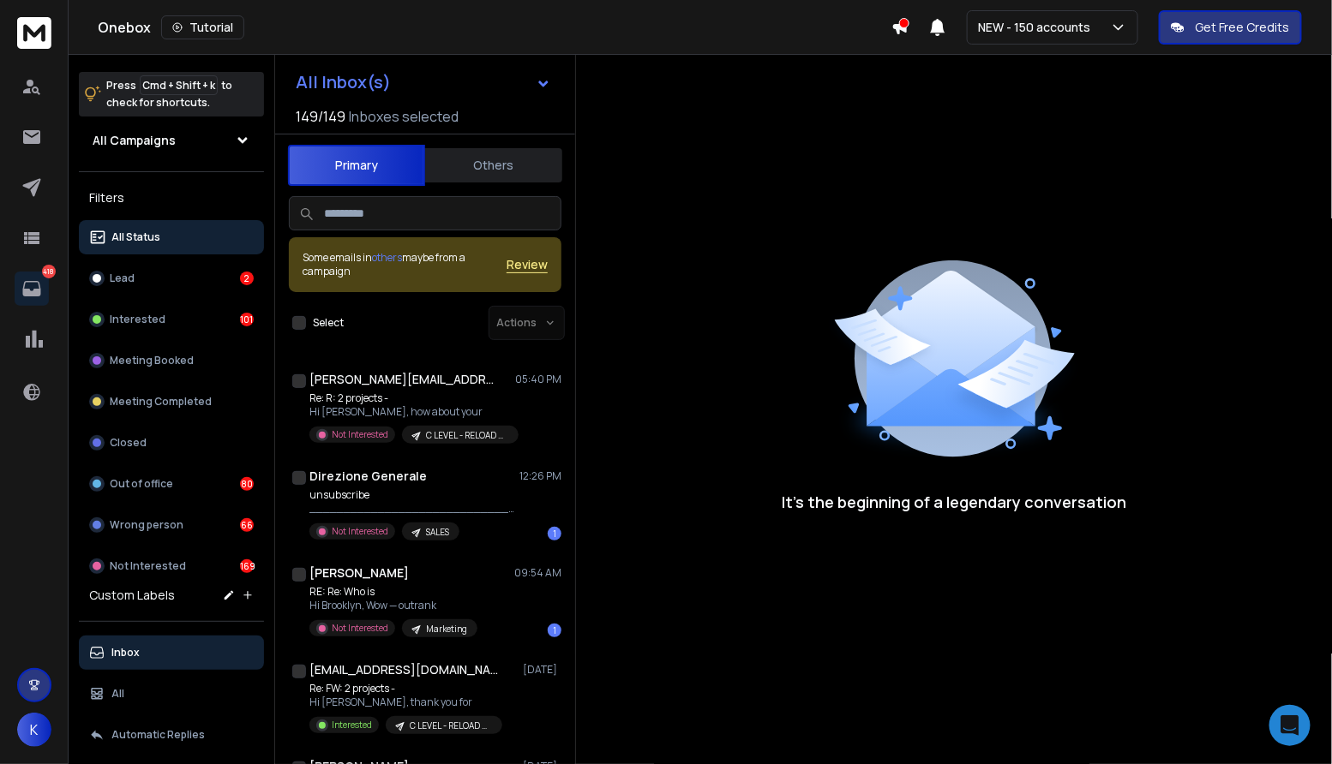
click at [515, 163] on button "Others" at bounding box center [493, 166] width 137 height 38
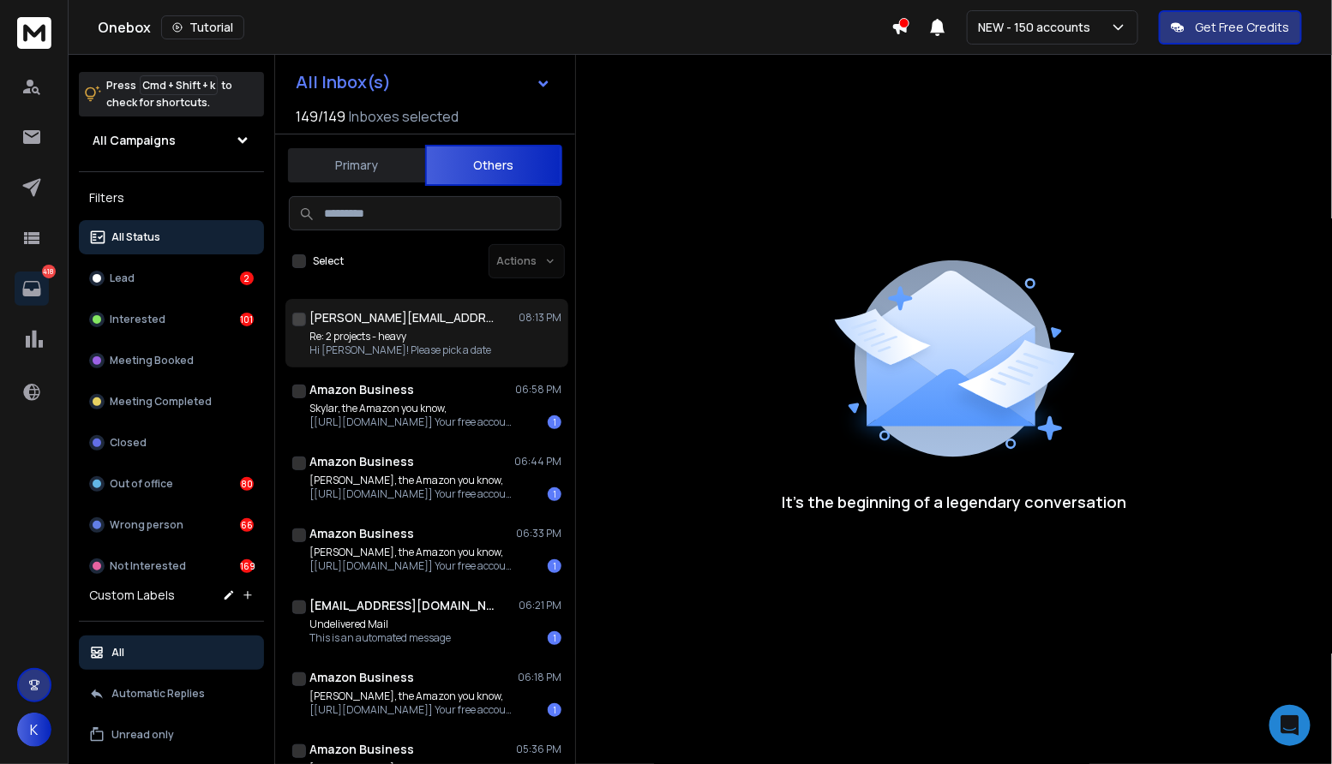
click at [365, 341] on p "Re: 2 projects - heavy" at bounding box center [400, 337] width 182 height 14
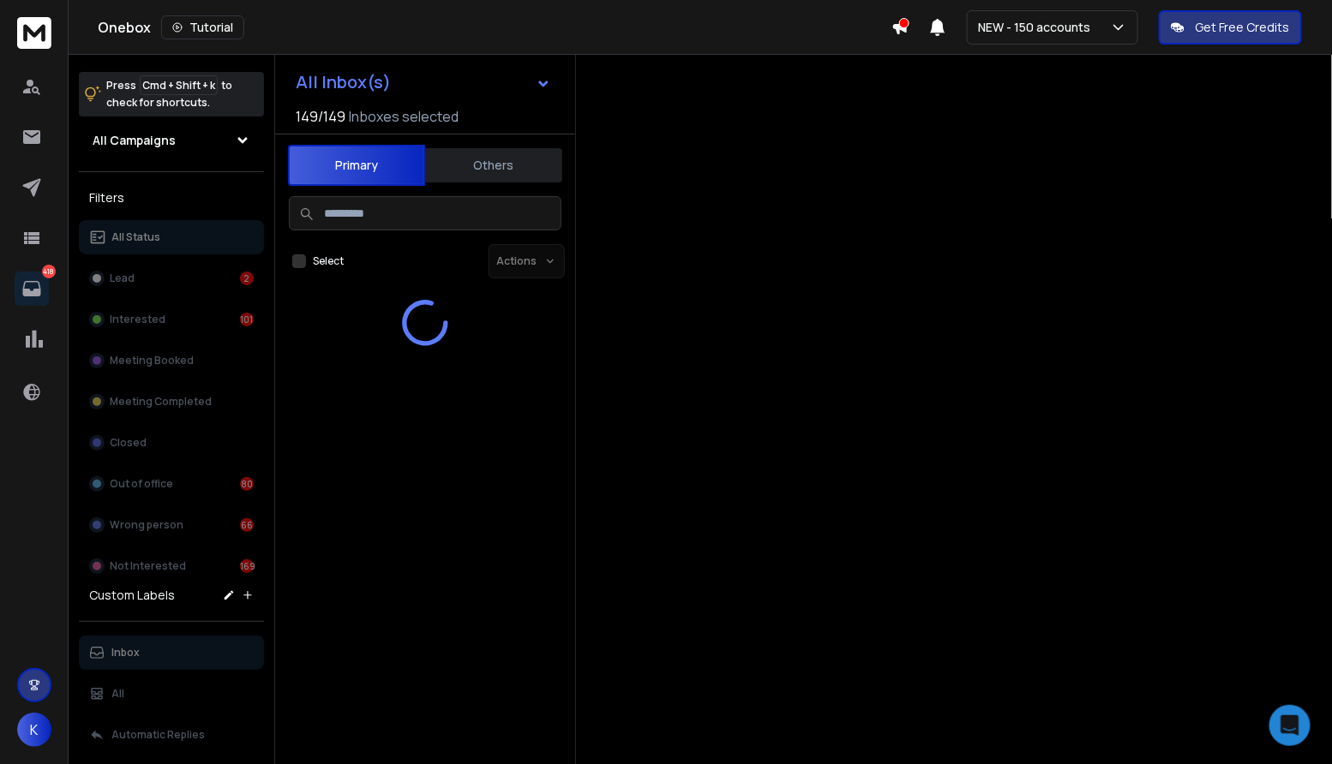
click at [313, 165] on button "Primary" at bounding box center [356, 165] width 137 height 41
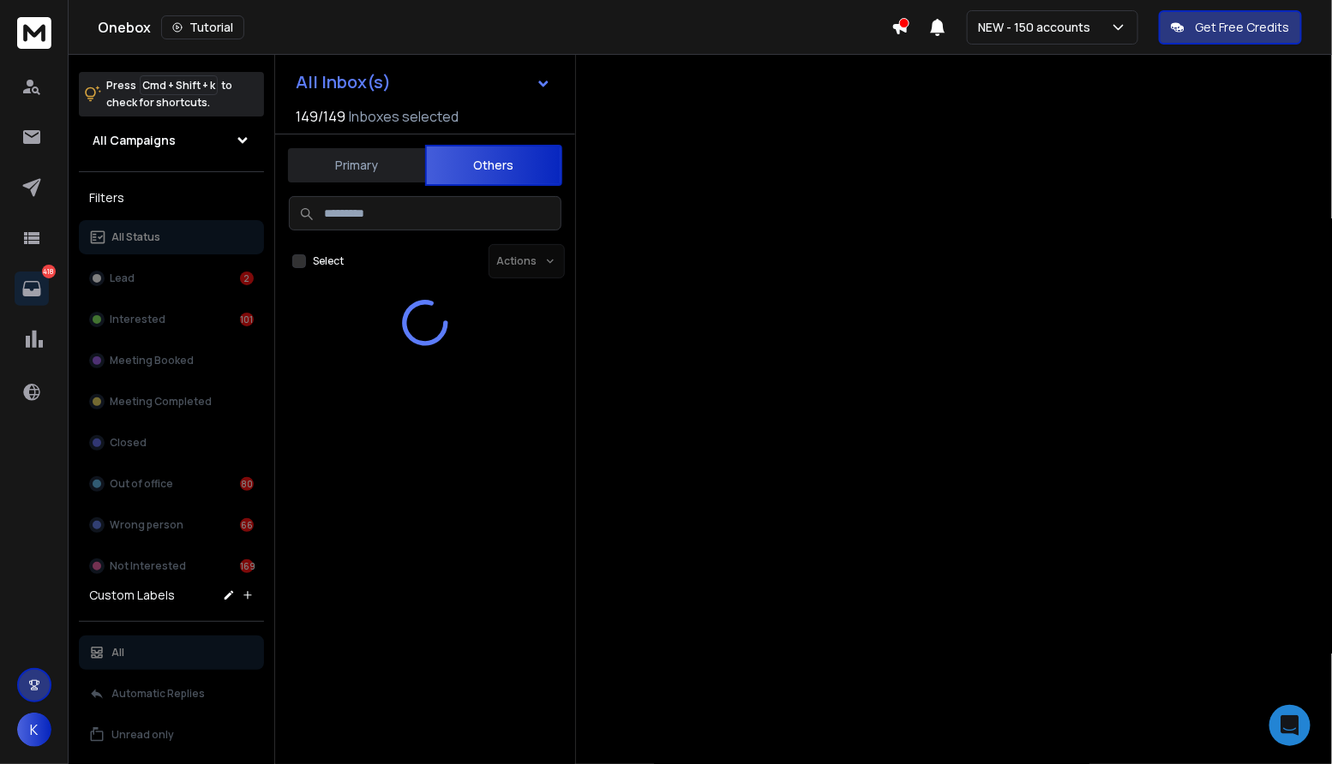
click at [479, 175] on button "Others" at bounding box center [493, 165] width 137 height 41
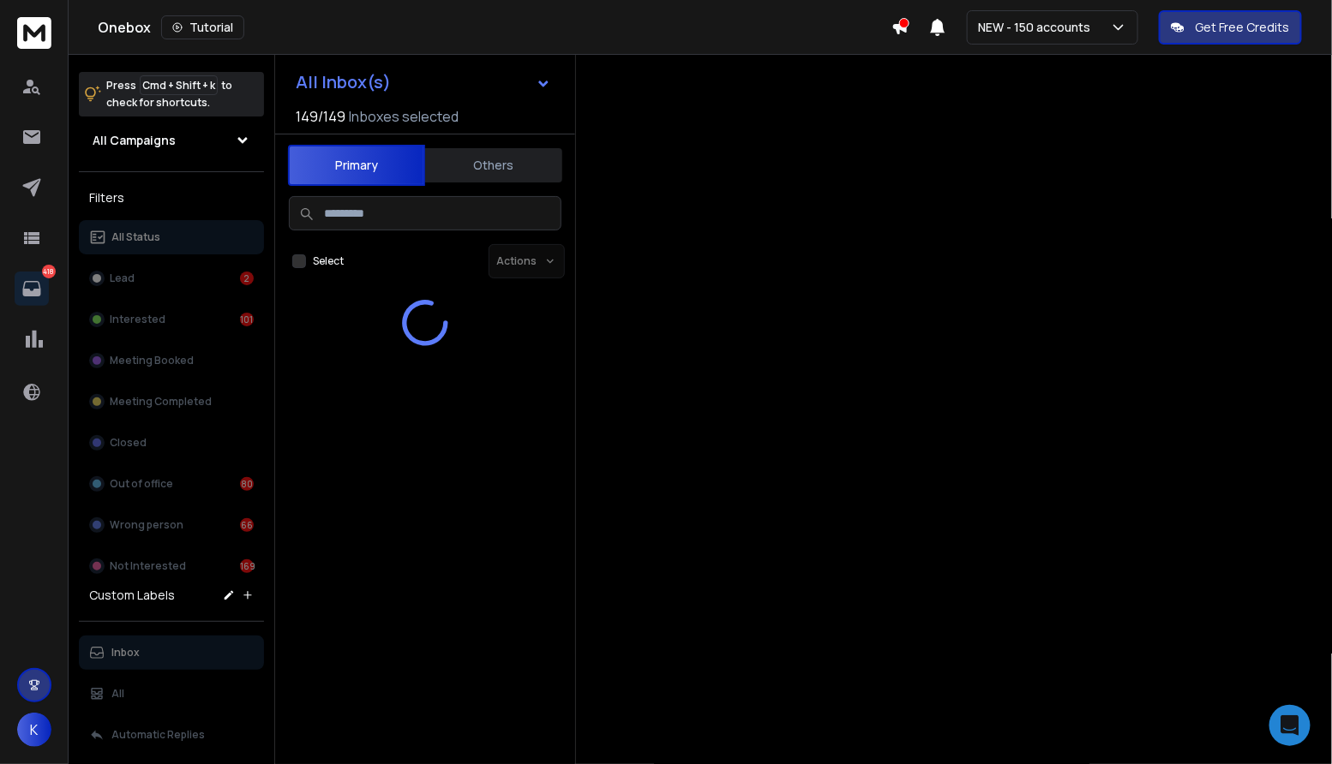
click at [391, 165] on button "Primary" at bounding box center [356, 165] width 137 height 41
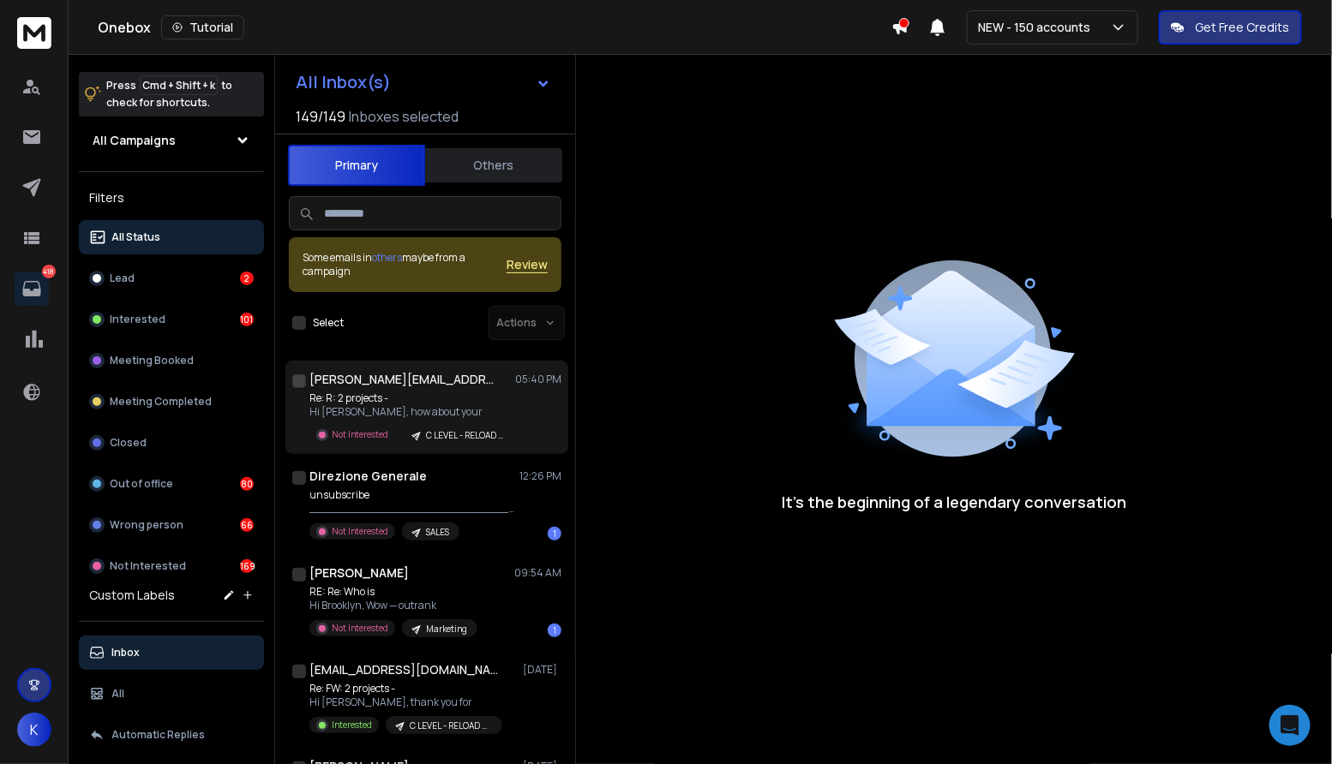
click at [470, 392] on p "Re: R: 2 projects -" at bounding box center [412, 399] width 206 height 14
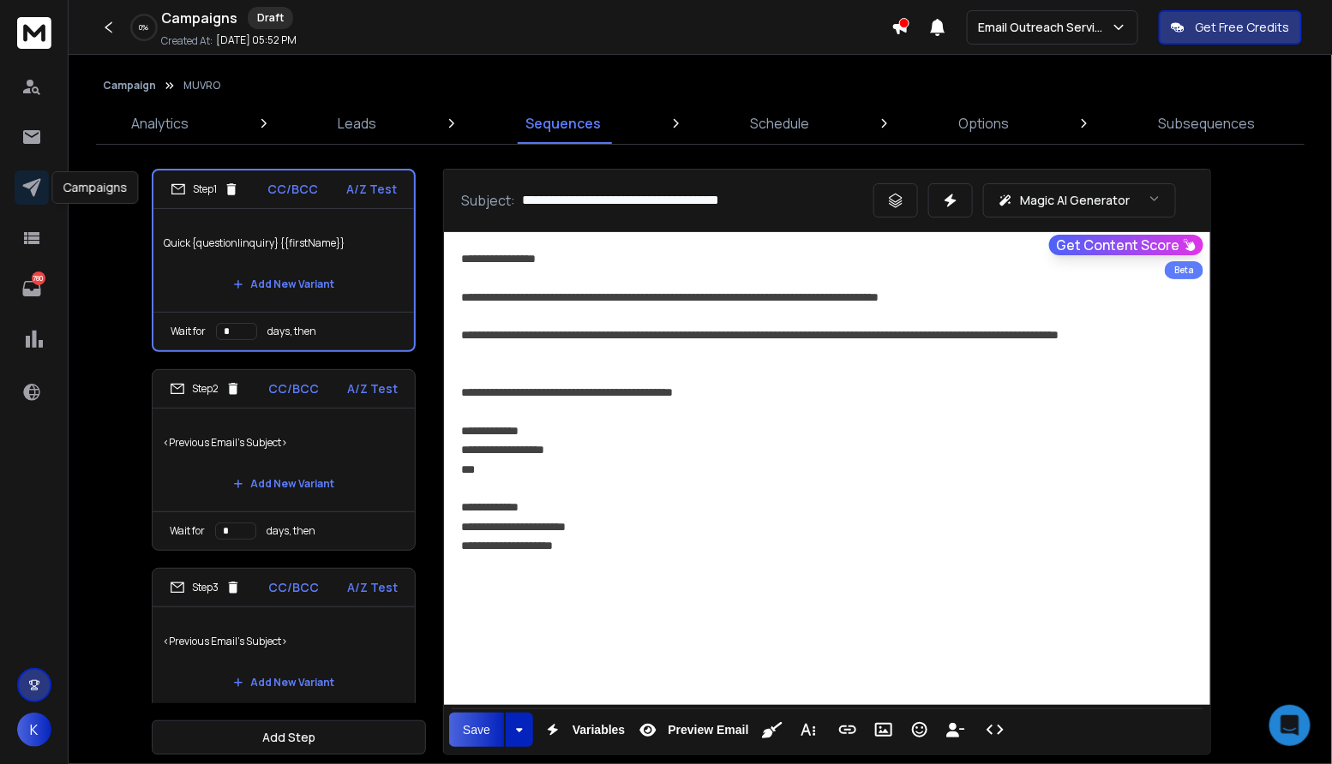
click at [42, 188] on link at bounding box center [32, 188] width 34 height 34
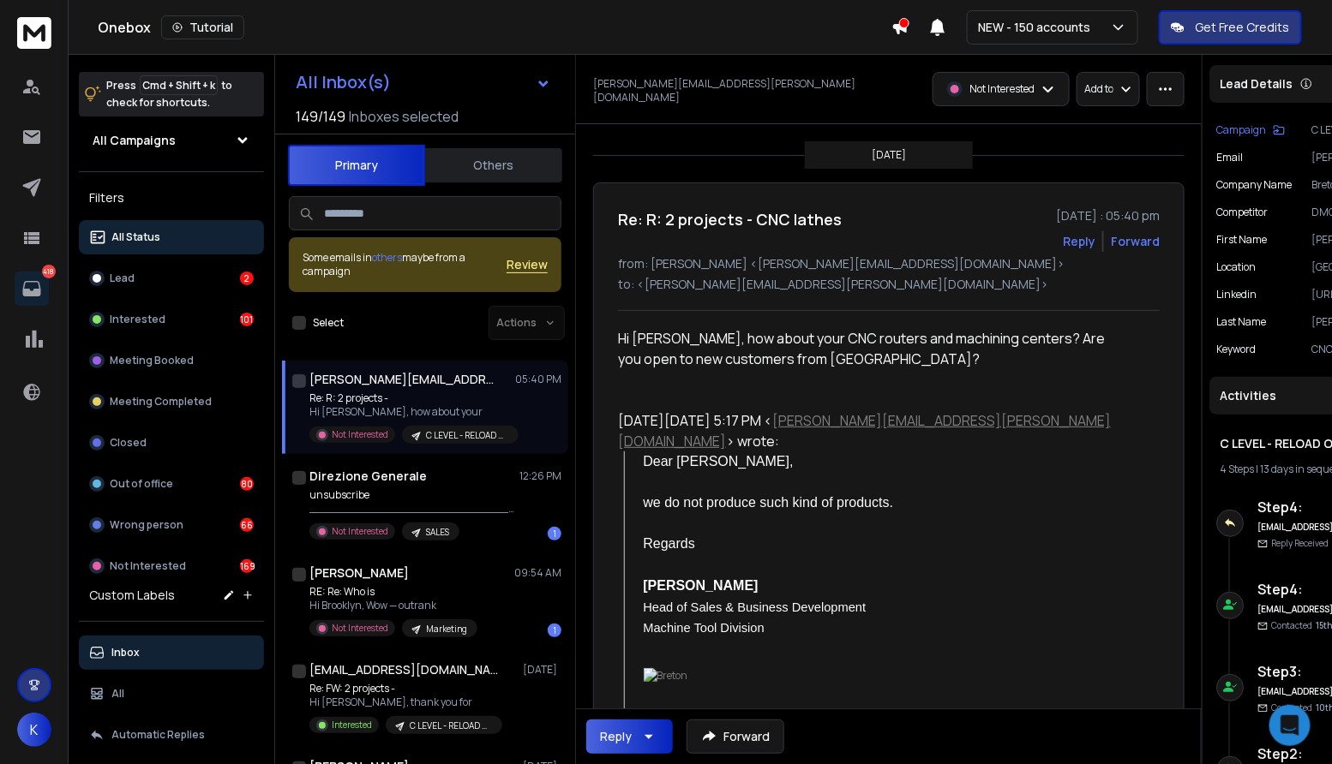
click at [1025, 45] on div "Onebox Tutorial NEW - 150 accounts Get Free Credits" at bounding box center [666, 27] width 1332 height 55
click at [1030, 33] on p "NEW - 150 accounts" at bounding box center [1037, 27] width 119 height 17
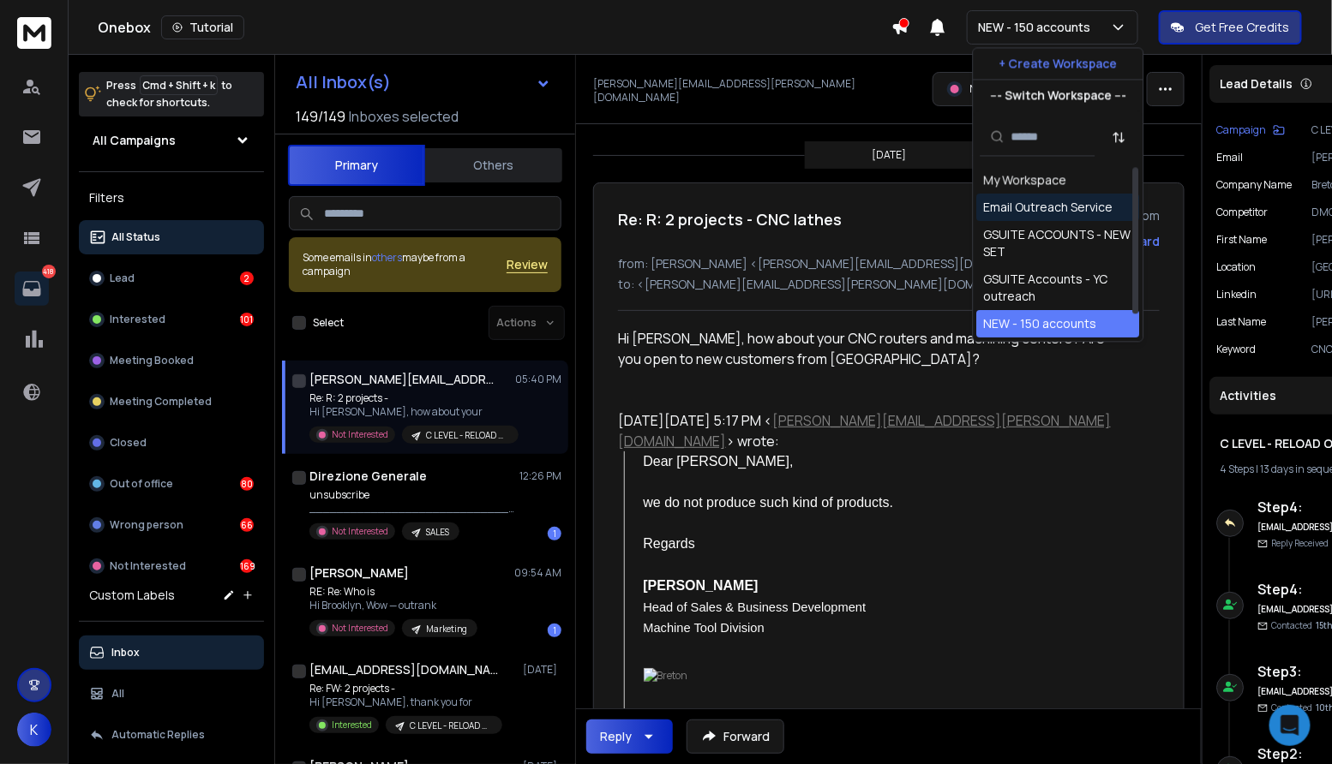
click at [1027, 201] on div "Email Outreach Service" at bounding box center [1048, 207] width 129 height 17
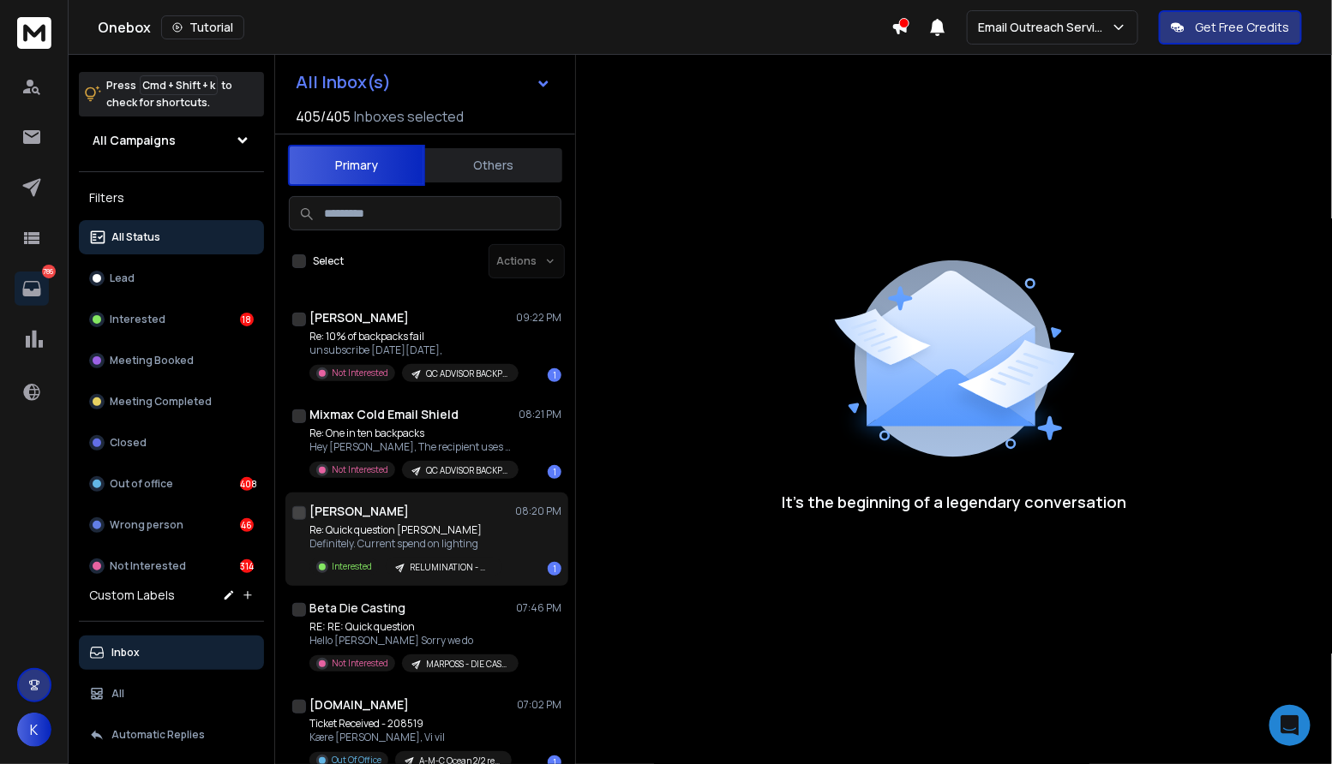
click at [452, 504] on div "Jack Ellis 08:20 PM" at bounding box center [435, 511] width 252 height 17
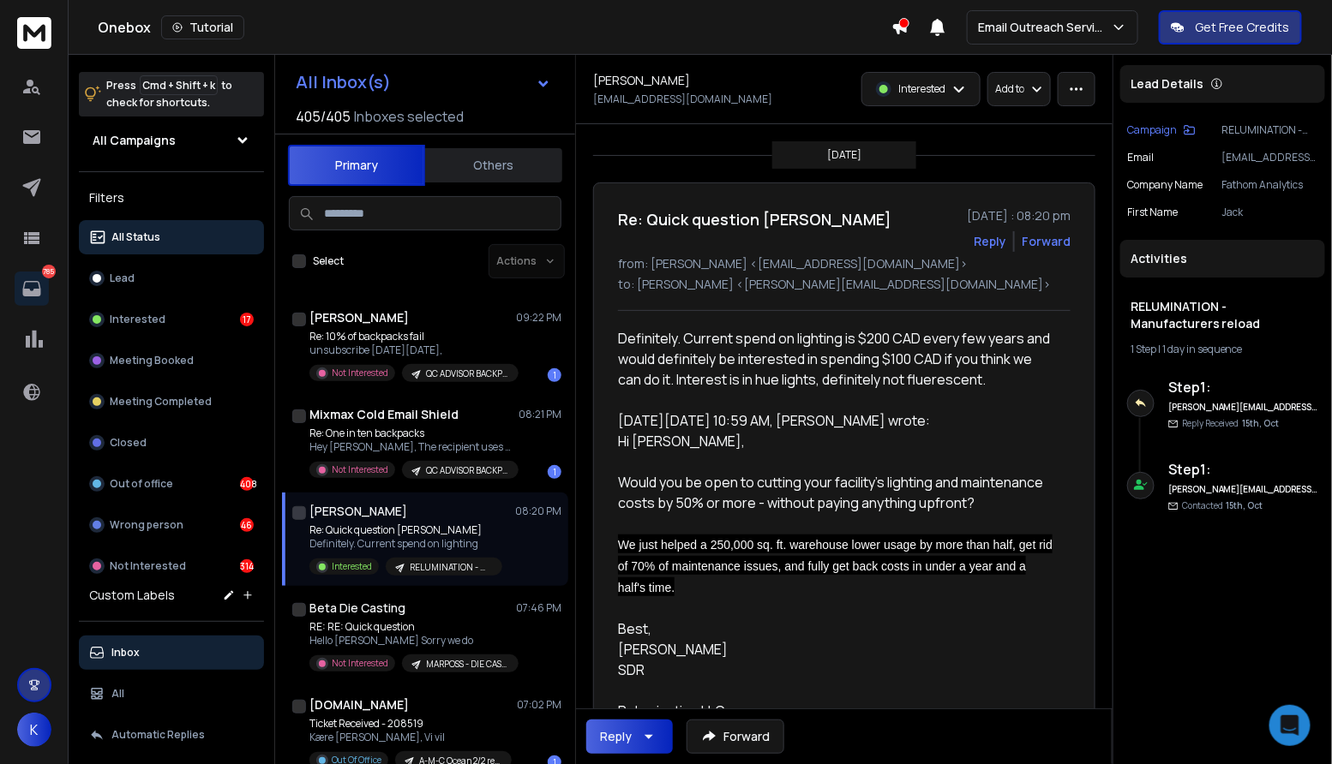
click at [785, 261] on p "from: Jack Ellis <jackellis@usefathom.com>" at bounding box center [844, 263] width 452 height 17
click at [832, 259] on p "from: Jack Ellis <jackellis@usefathom.com>" at bounding box center [844, 263] width 452 height 17
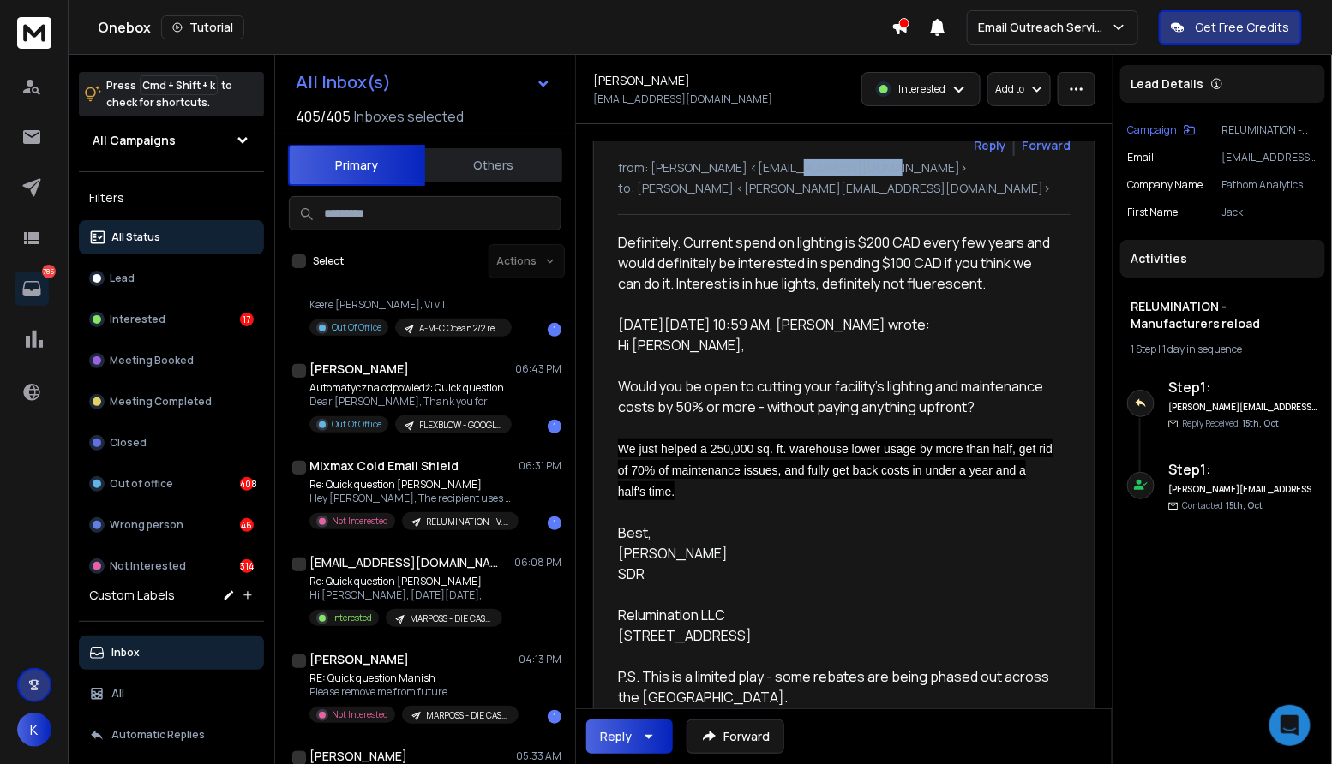
scroll to position [438, 0]
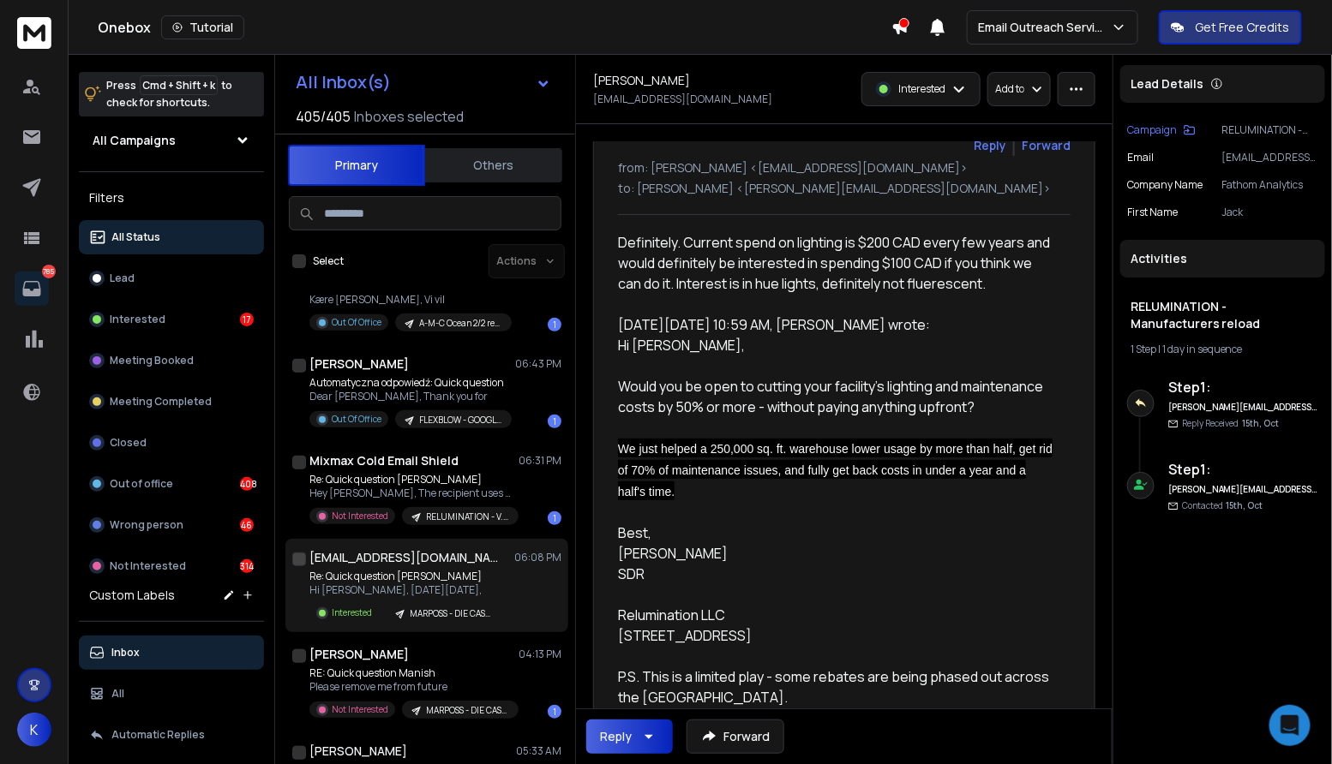
click at [428, 554] on h1 "[EMAIL_ADDRESS][DOMAIN_NAME]" at bounding box center [403, 557] width 189 height 17
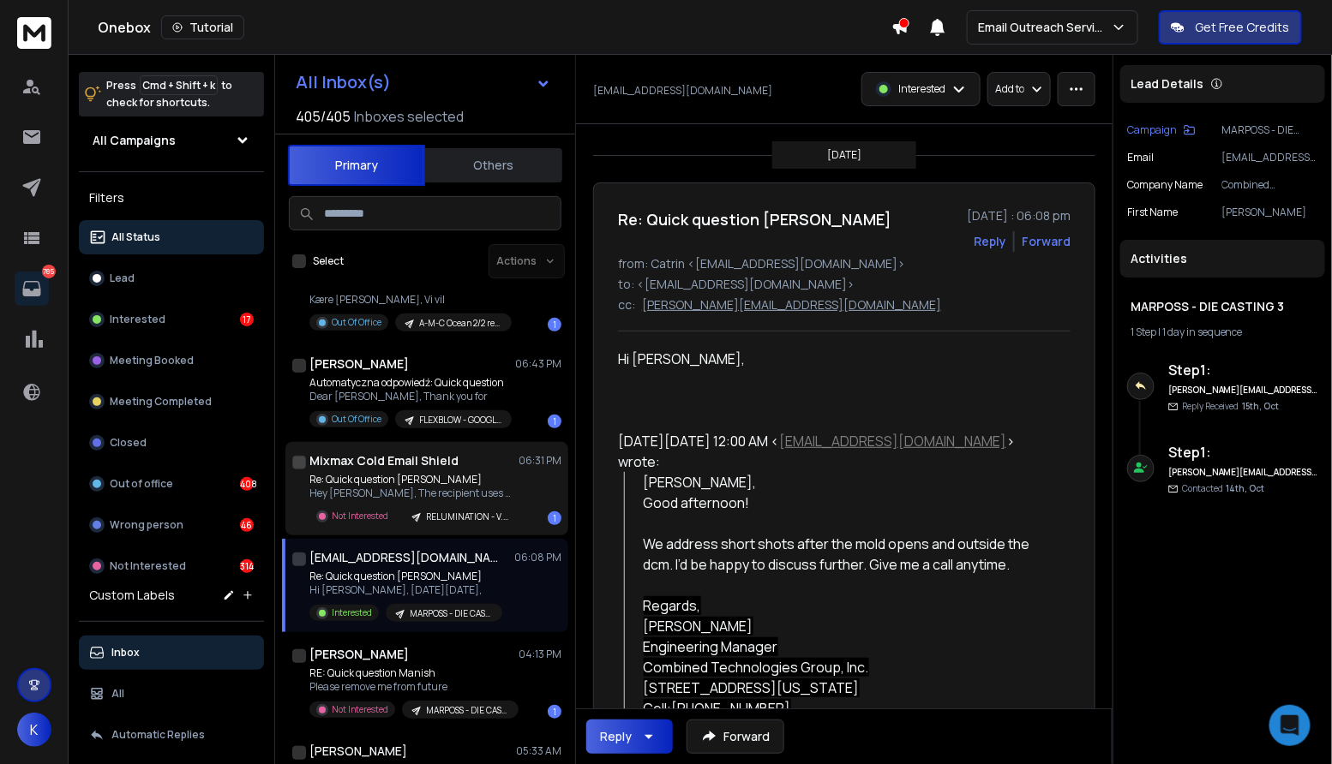
click at [446, 471] on div "Mixmax Cold Email Shield 06:31 PM Re: Quick question Mark Hey Aria, The recipie…" at bounding box center [435, 488] width 252 height 73
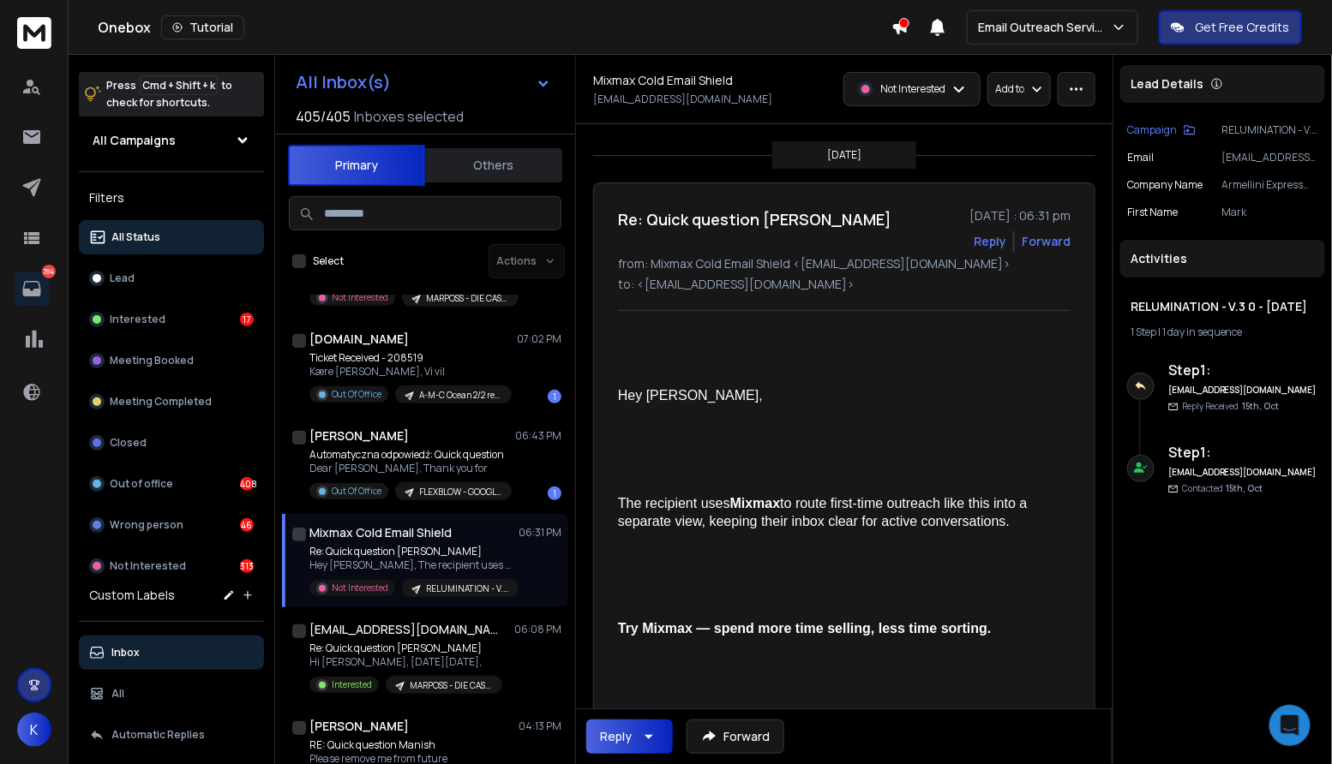
scroll to position [367, 0]
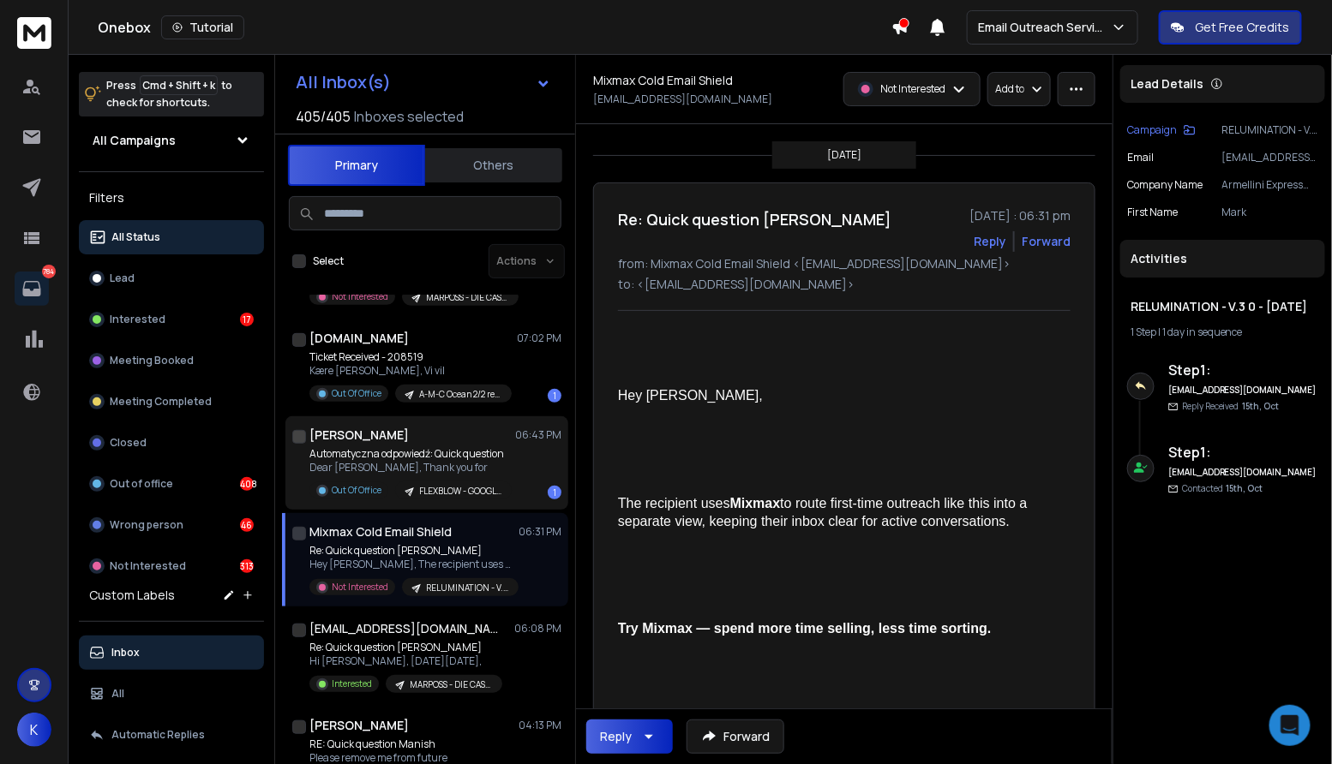
click at [448, 464] on p "Dear [PERSON_NAME], Thank you for" at bounding box center [410, 468] width 202 height 14
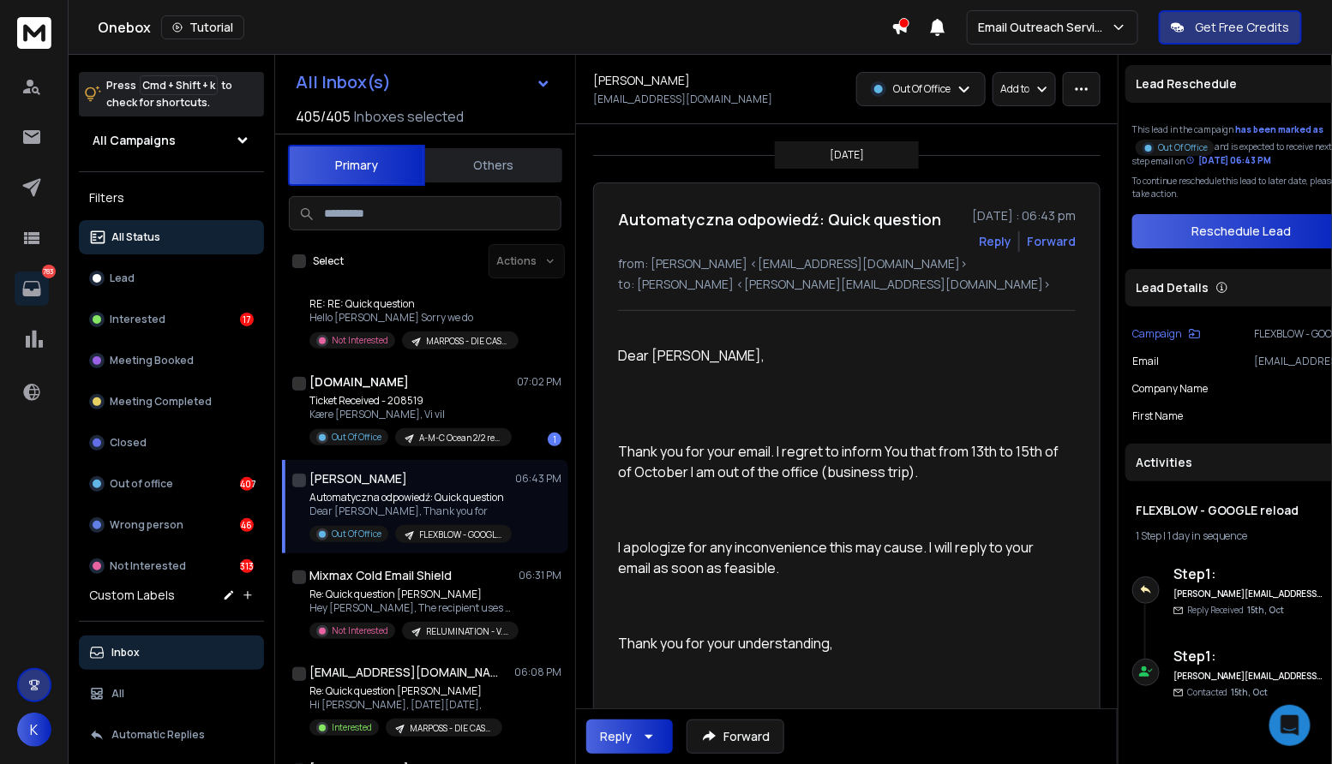
scroll to position [297, 0]
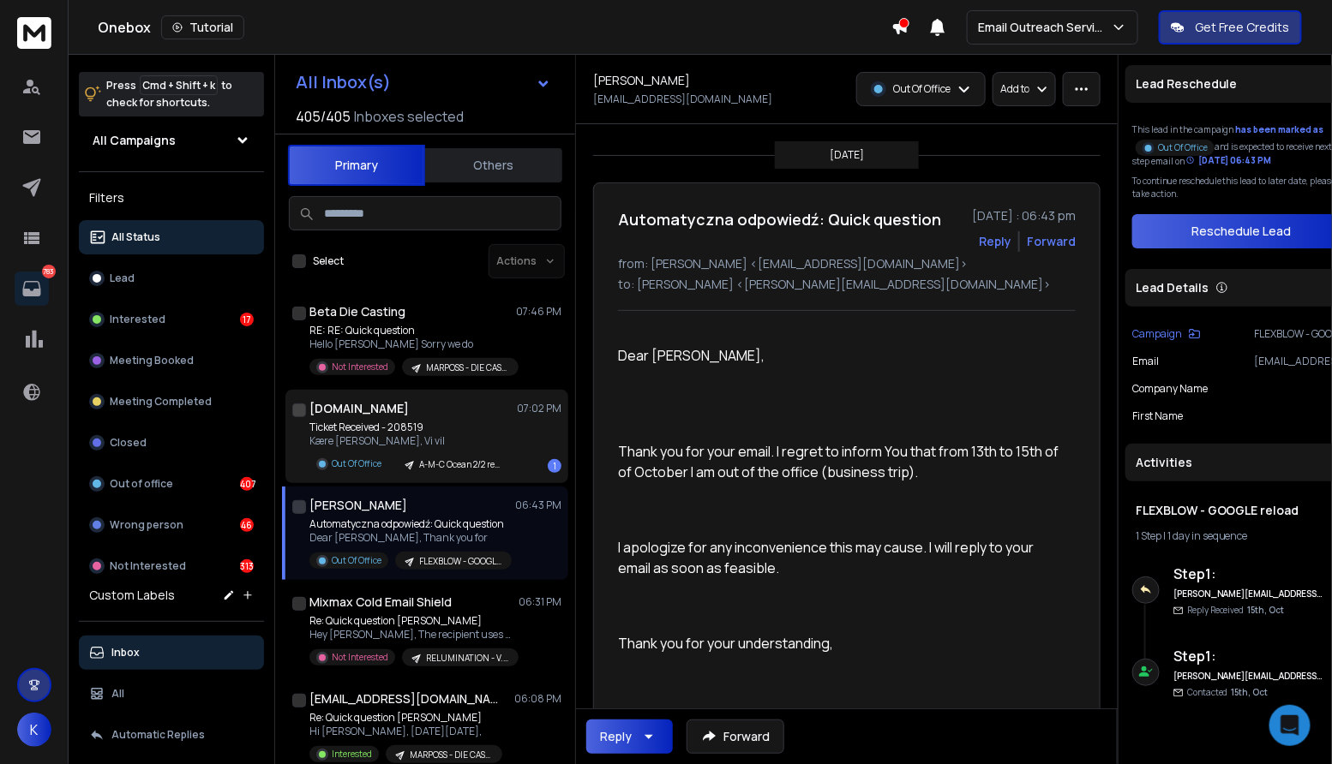
click at [455, 423] on p "Ticket Received - 208519" at bounding box center [410, 428] width 202 height 14
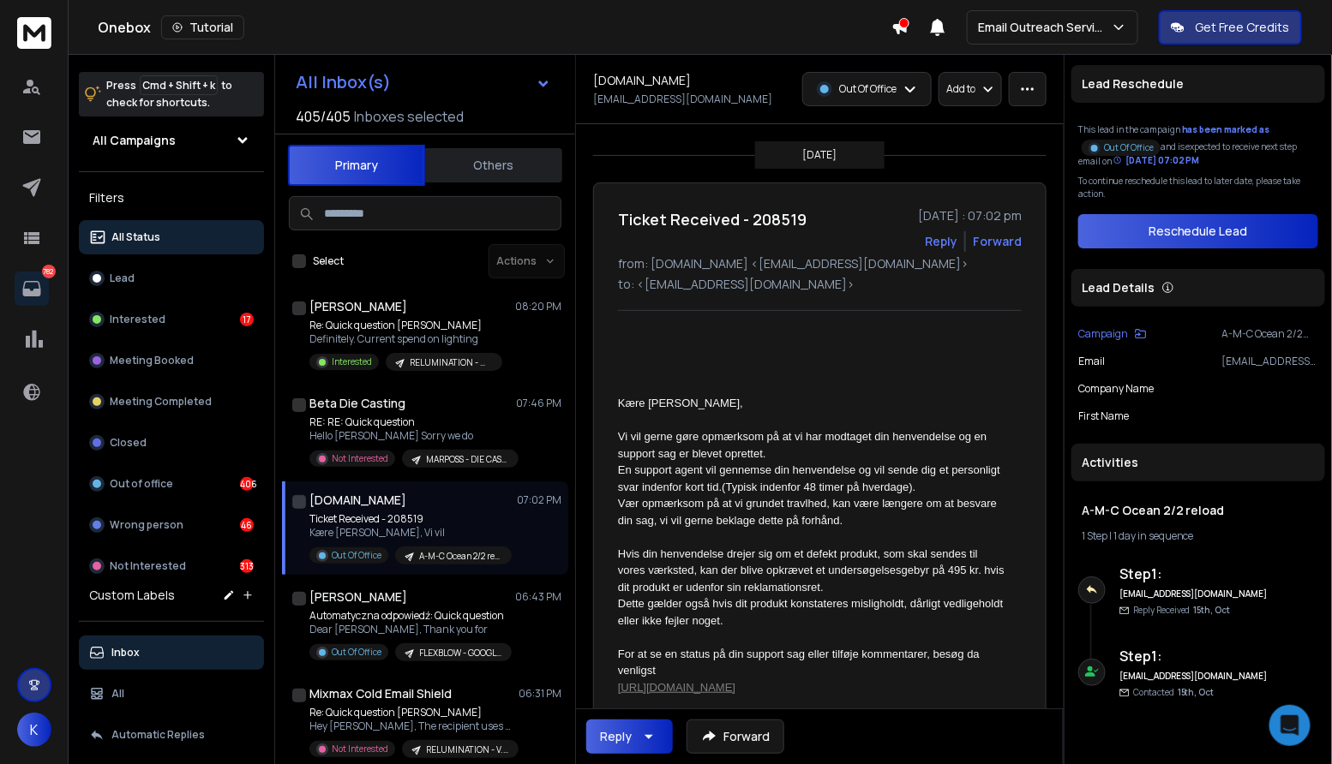
scroll to position [172, 0]
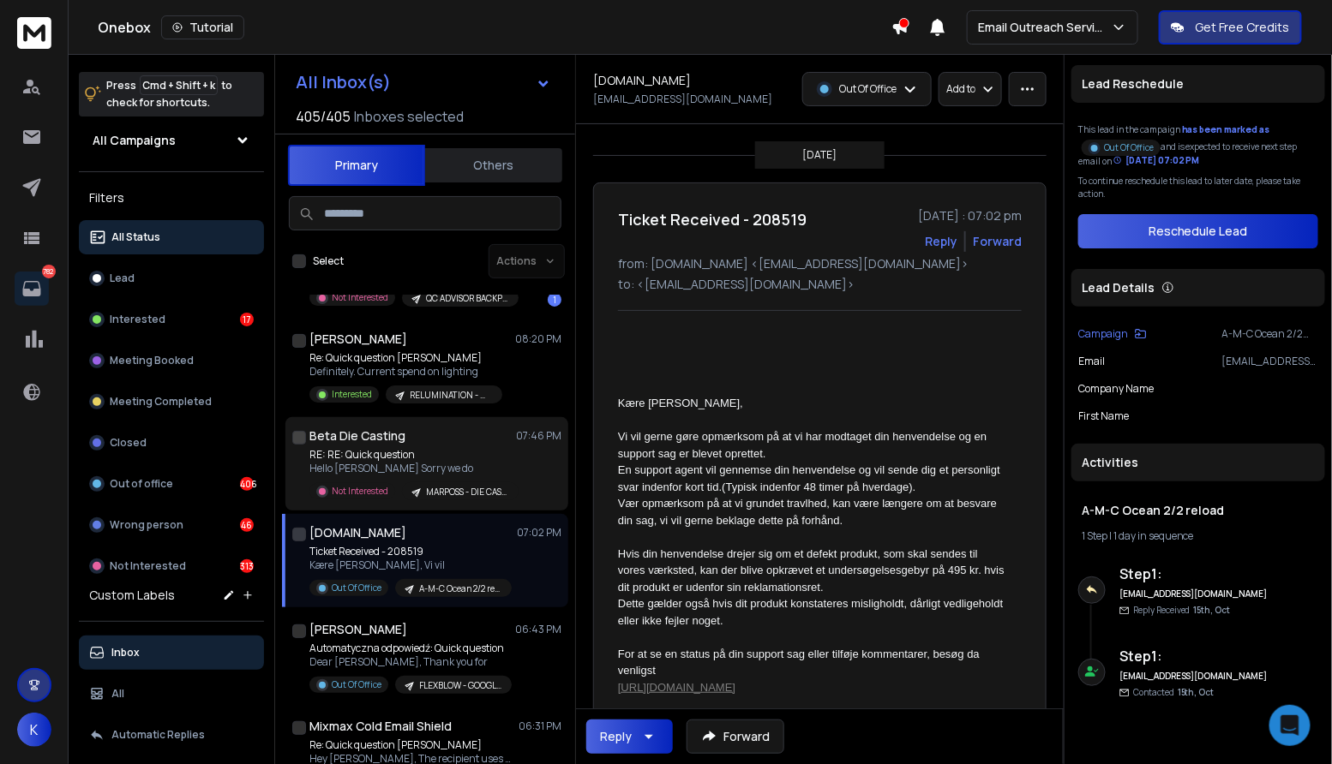
click at [452, 432] on div "Beta Die Casting 07:46 PM" at bounding box center [435, 436] width 252 height 17
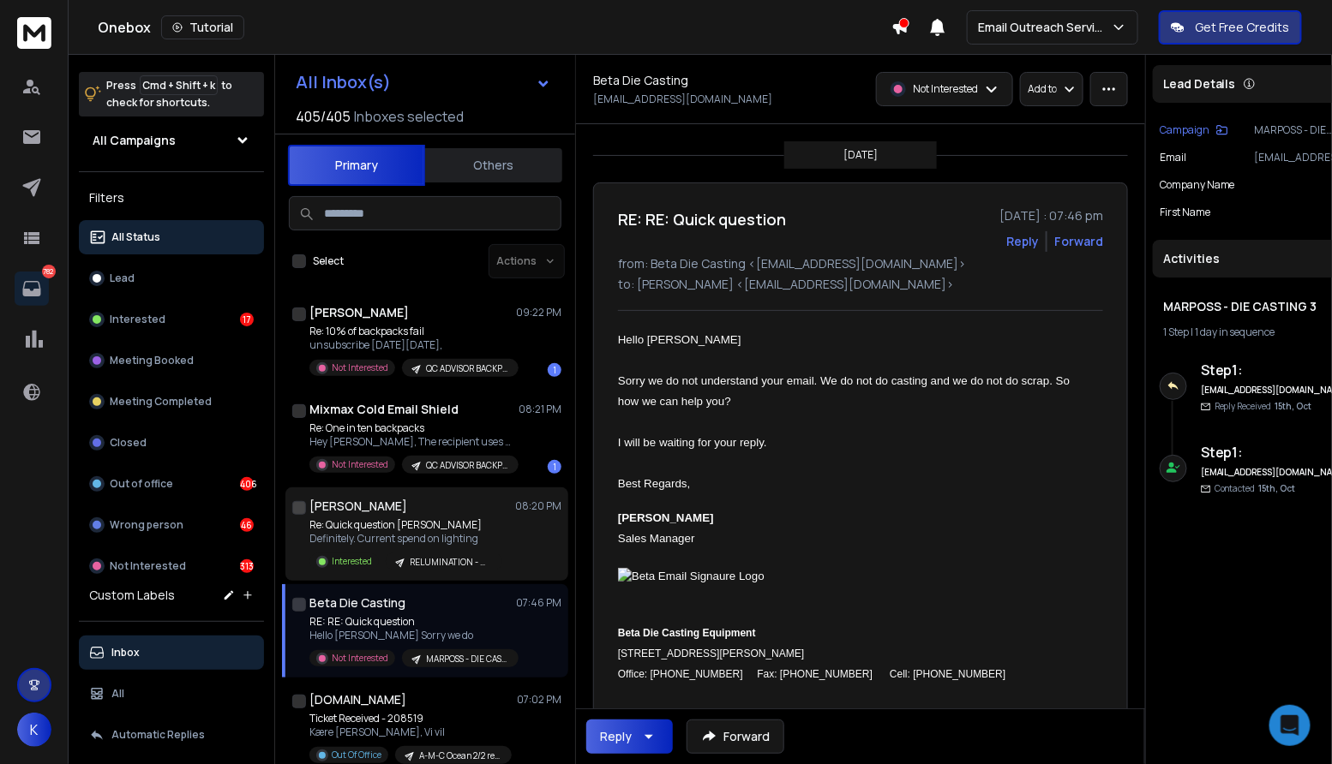
scroll to position [0, 0]
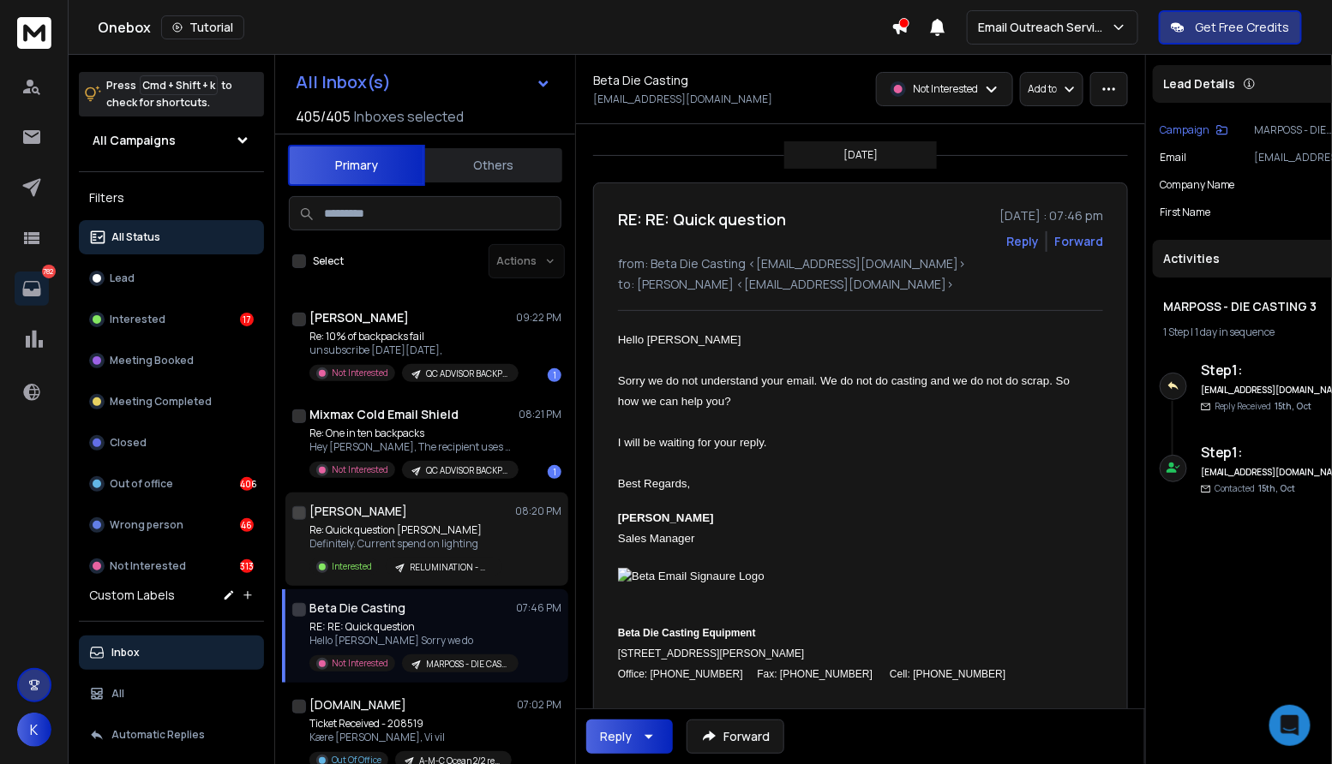
click at [453, 429] on p "Re: One in ten backpacks" at bounding box center [412, 434] width 206 height 14
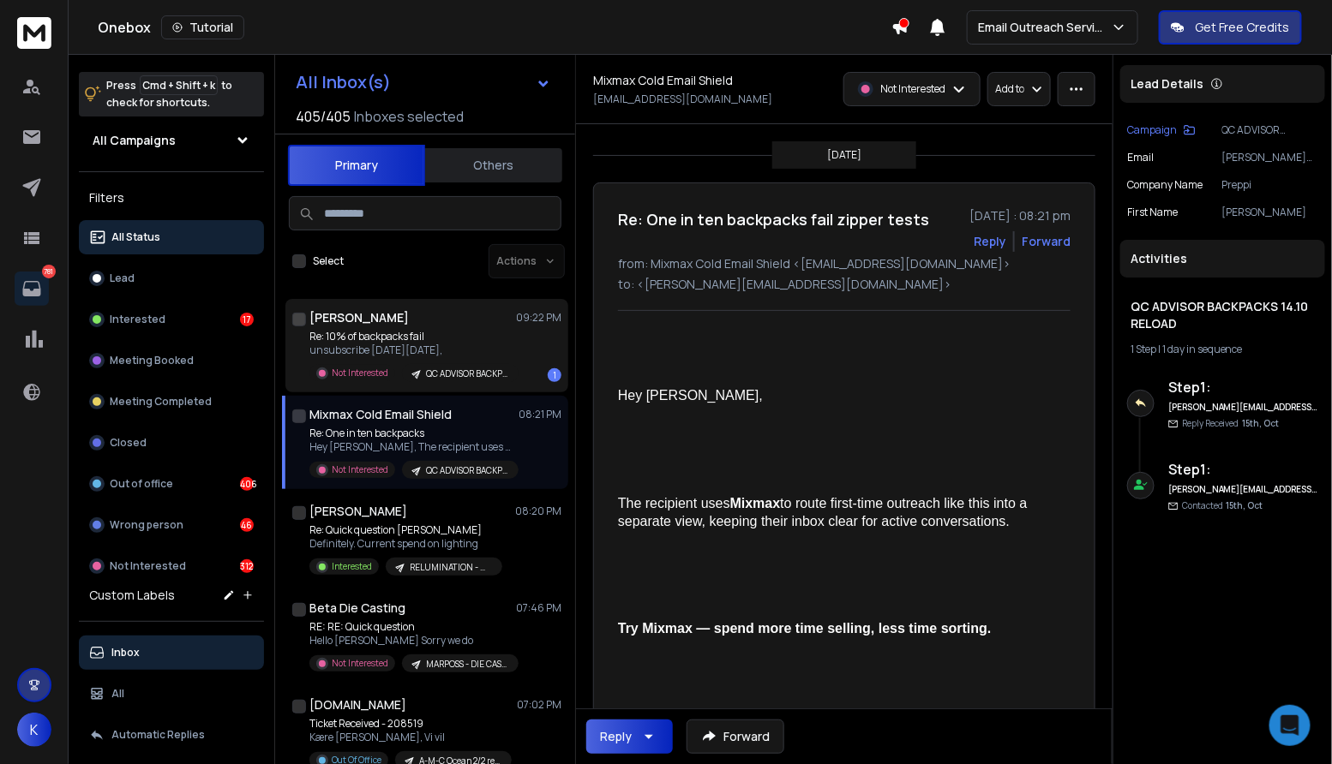
click at [458, 319] on div "Shawn Norris 09:22 PM" at bounding box center [435, 317] width 252 height 17
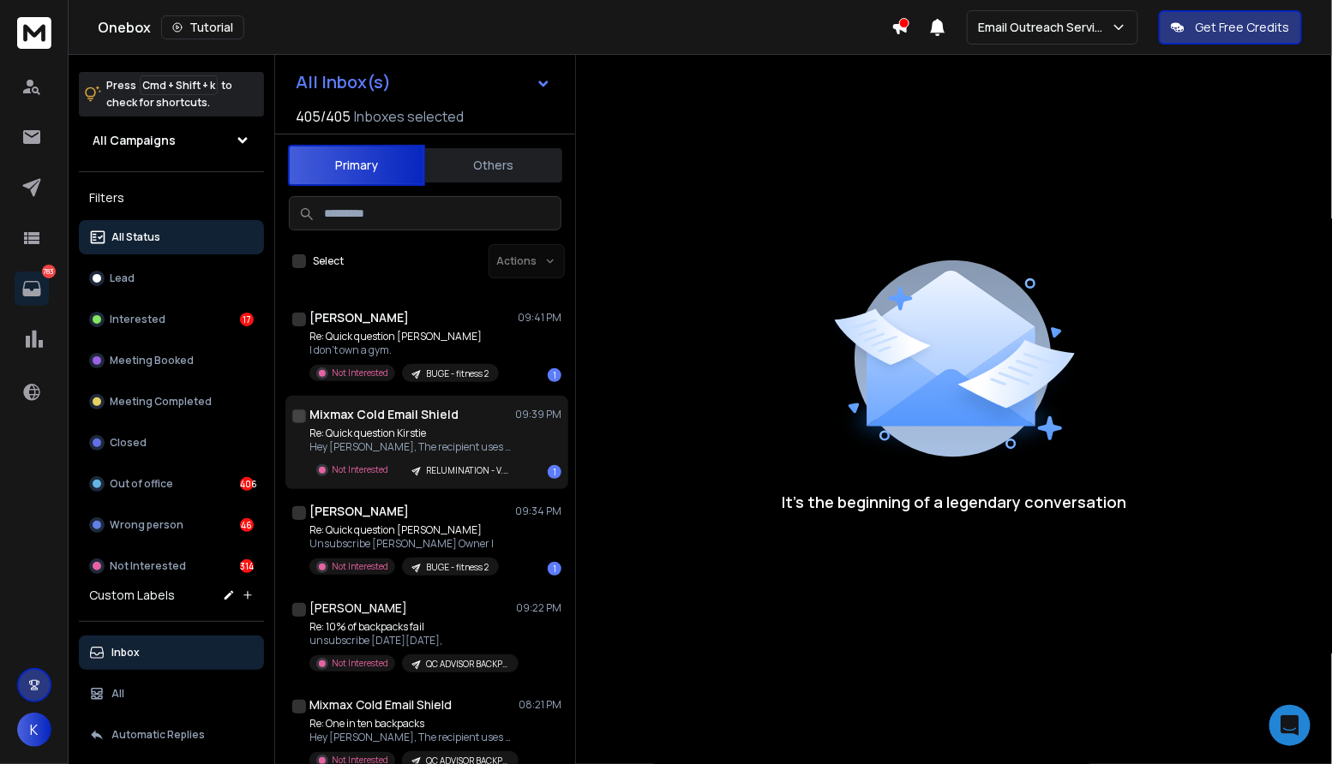
click at [451, 427] on p "Re: Quick question Kirstie" at bounding box center [412, 434] width 206 height 14
